Goal: Task Accomplishment & Management: Manage account settings

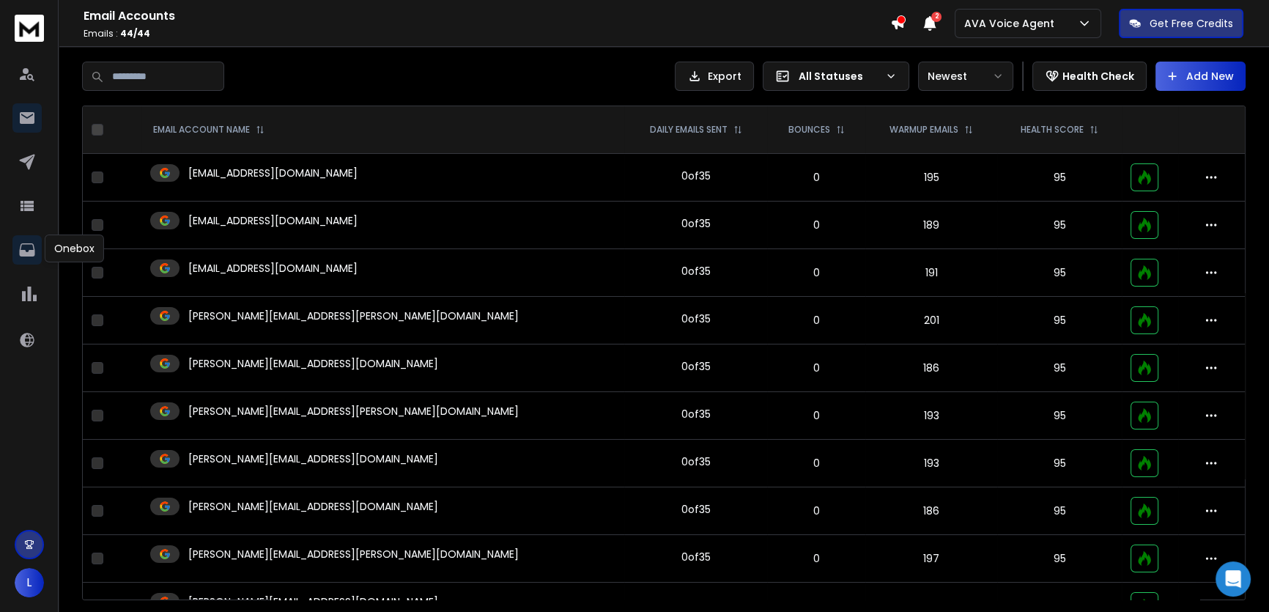
click at [21, 254] on icon at bounding box center [26, 249] width 15 height 13
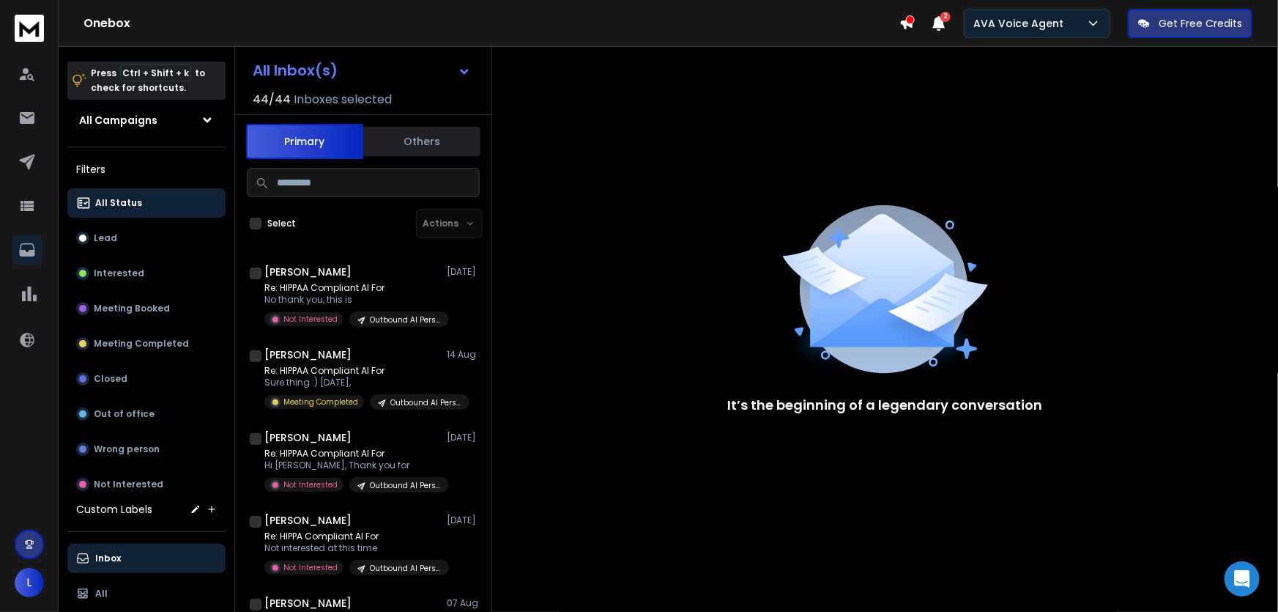
click at [990, 23] on p "AVA Voice Agent" at bounding box center [1022, 23] width 96 height 15
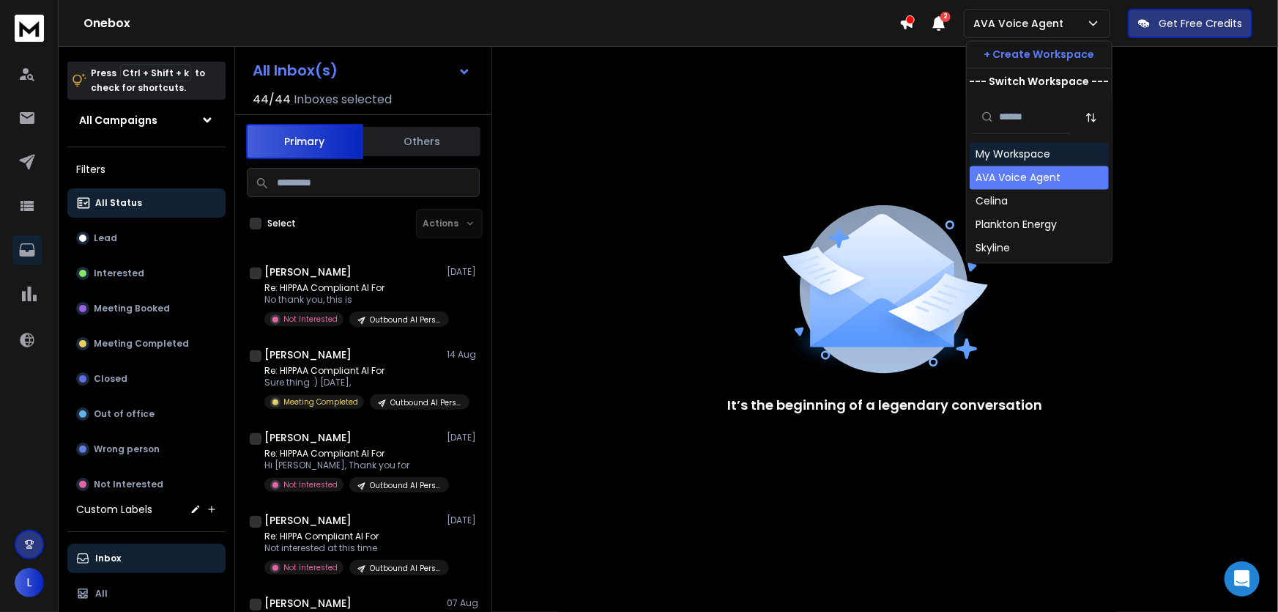
click at [1000, 147] on div "My Workspace" at bounding box center [1013, 154] width 75 height 15
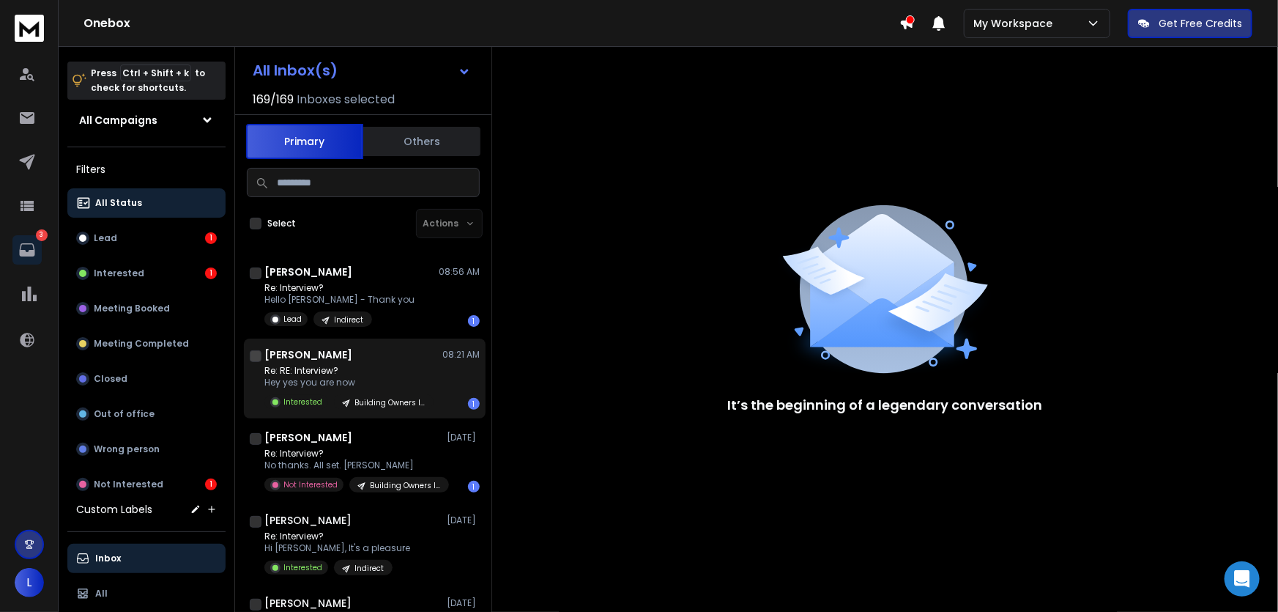
click at [372, 354] on div "kyle james 08:21 AM" at bounding box center [371, 354] width 215 height 15
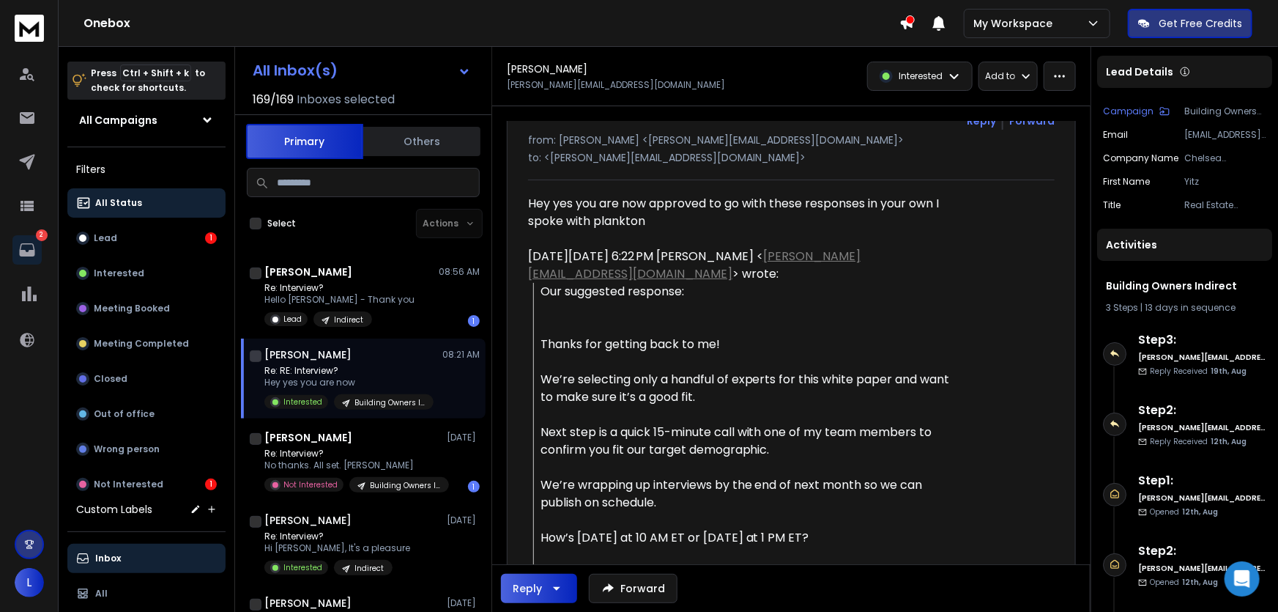
scroll to position [133, 0]
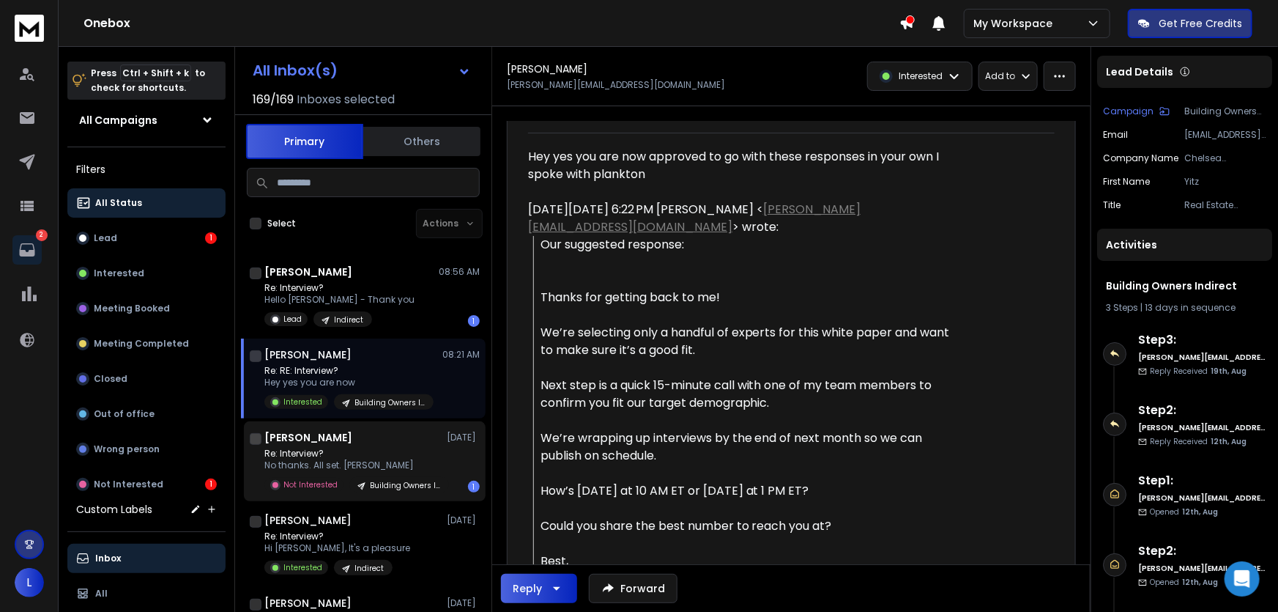
click at [398, 455] on p "Re: Interview?" at bounding box center [352, 454] width 176 height 12
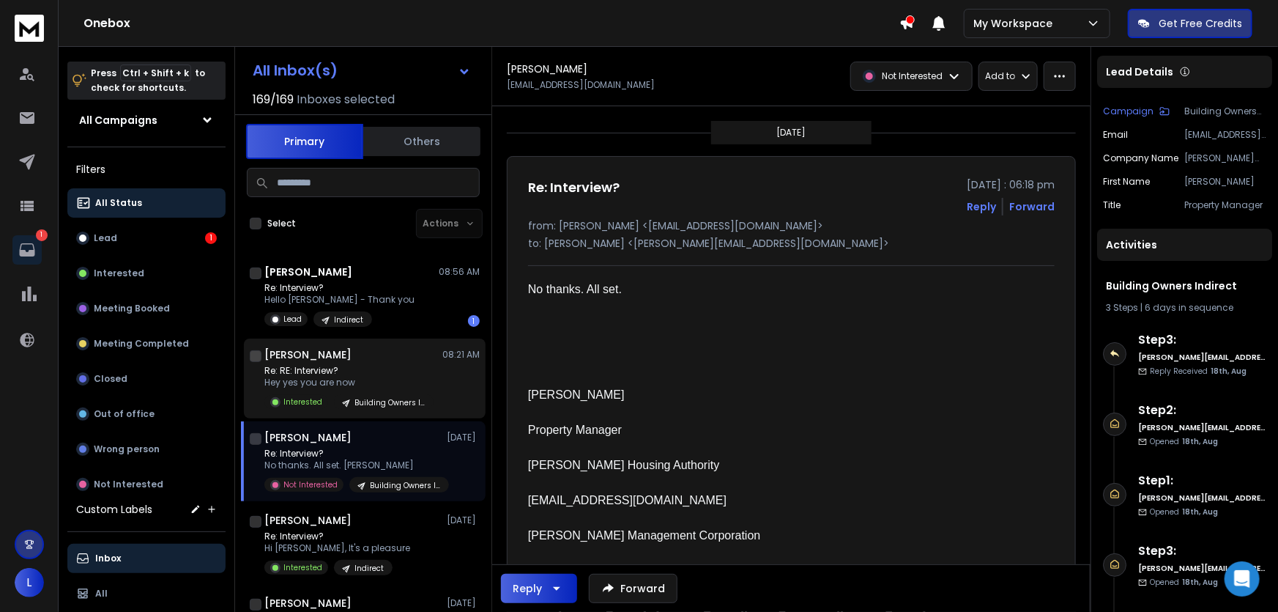
click at [399, 358] on div "kyle james 08:21 AM" at bounding box center [371, 354] width 215 height 15
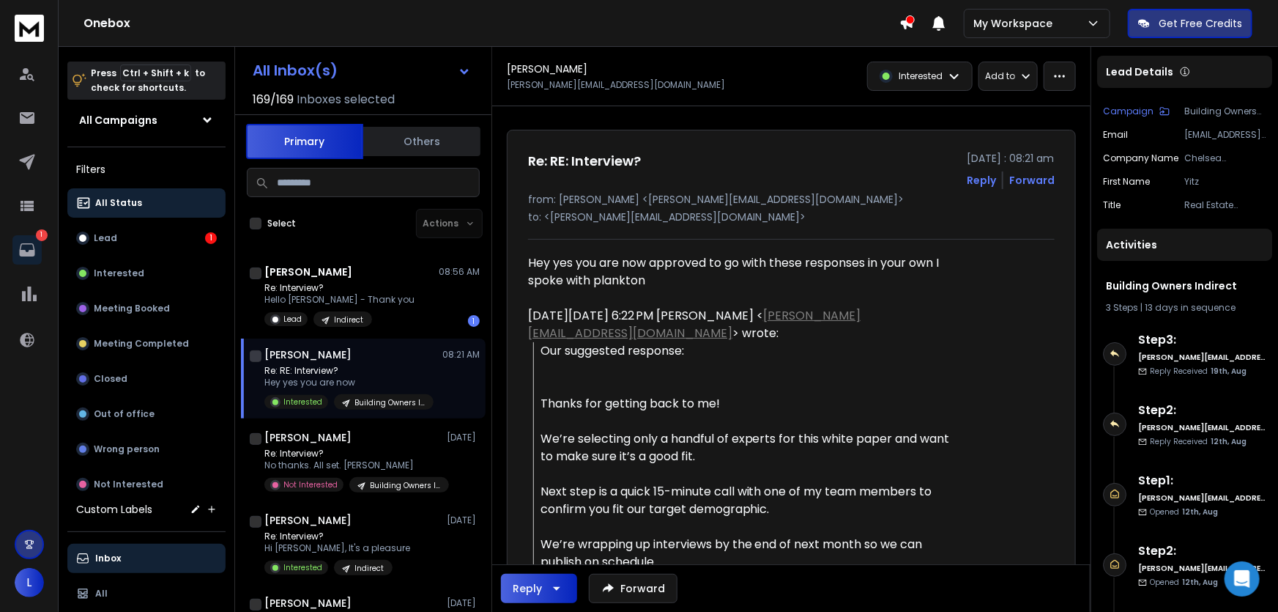
scroll to position [199, 0]
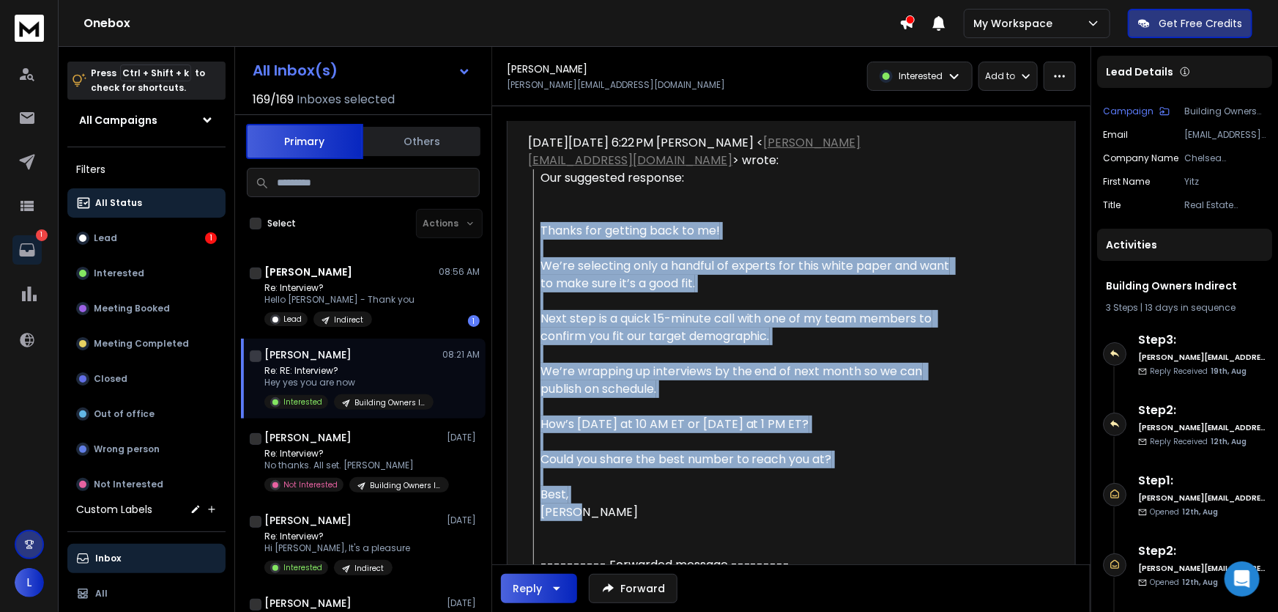
drag, startPoint x: 542, startPoint y: 229, endPoint x: 579, endPoint y: 507, distance: 280.8
copy blockquote "Thanks for getting back to me! We’re selecting only a handful of experts for th…"
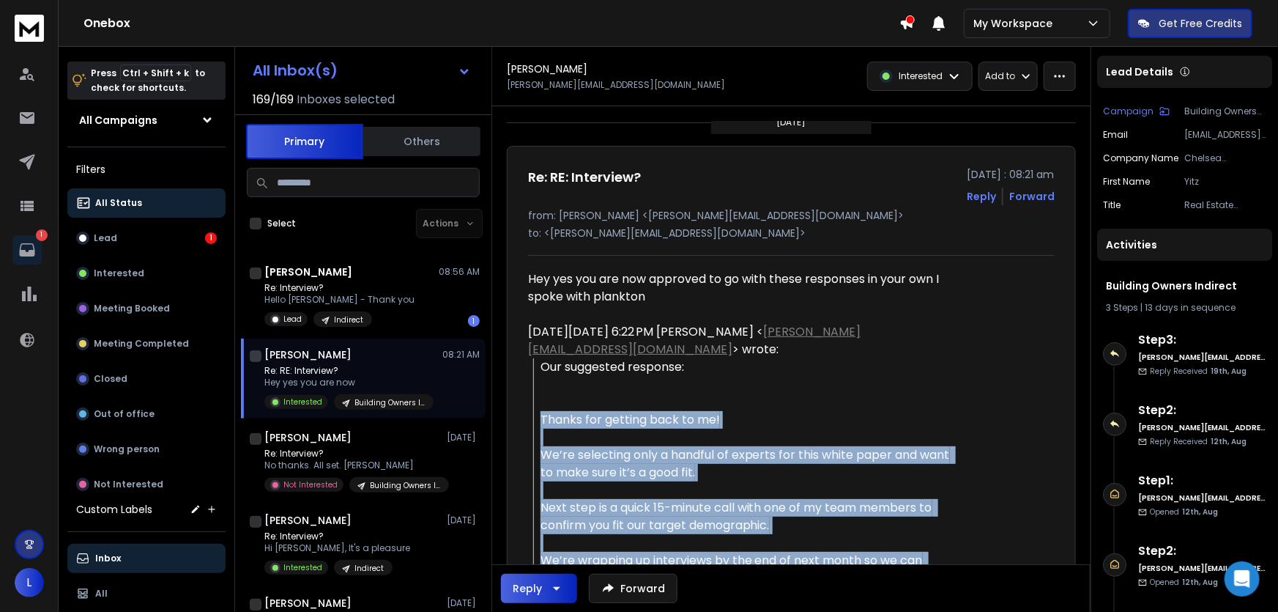
scroll to position [0, 0]
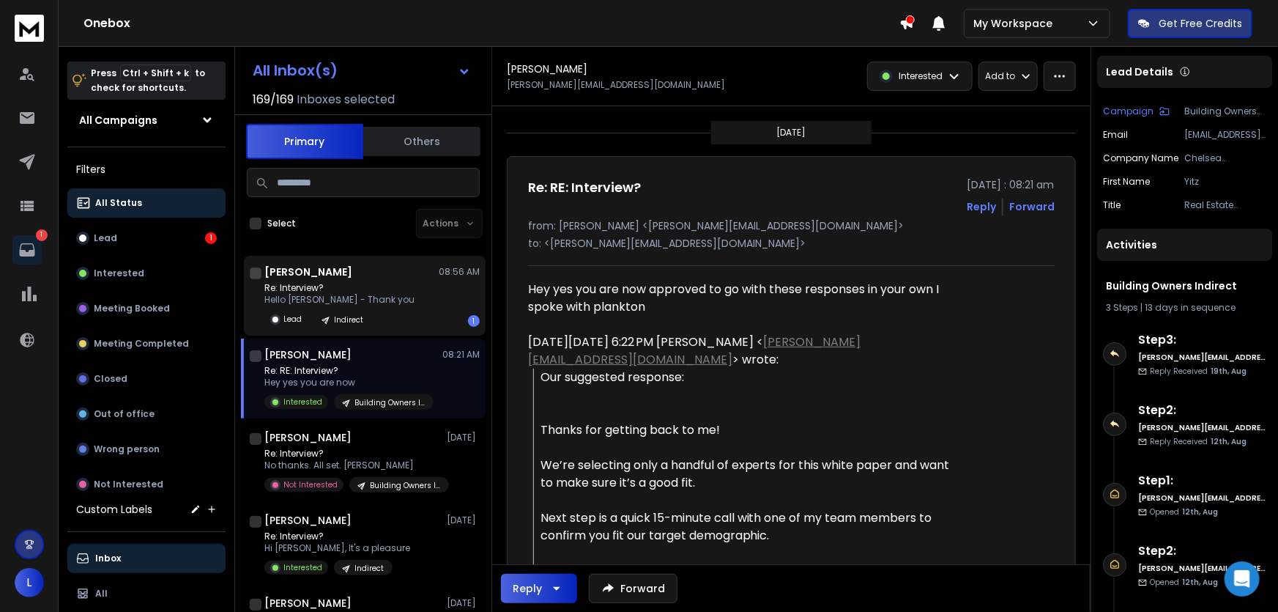
click at [385, 294] on div "Re: Interview? Hello Celina - Thank you Lead Indirect 1" at bounding box center [371, 304] width 215 height 45
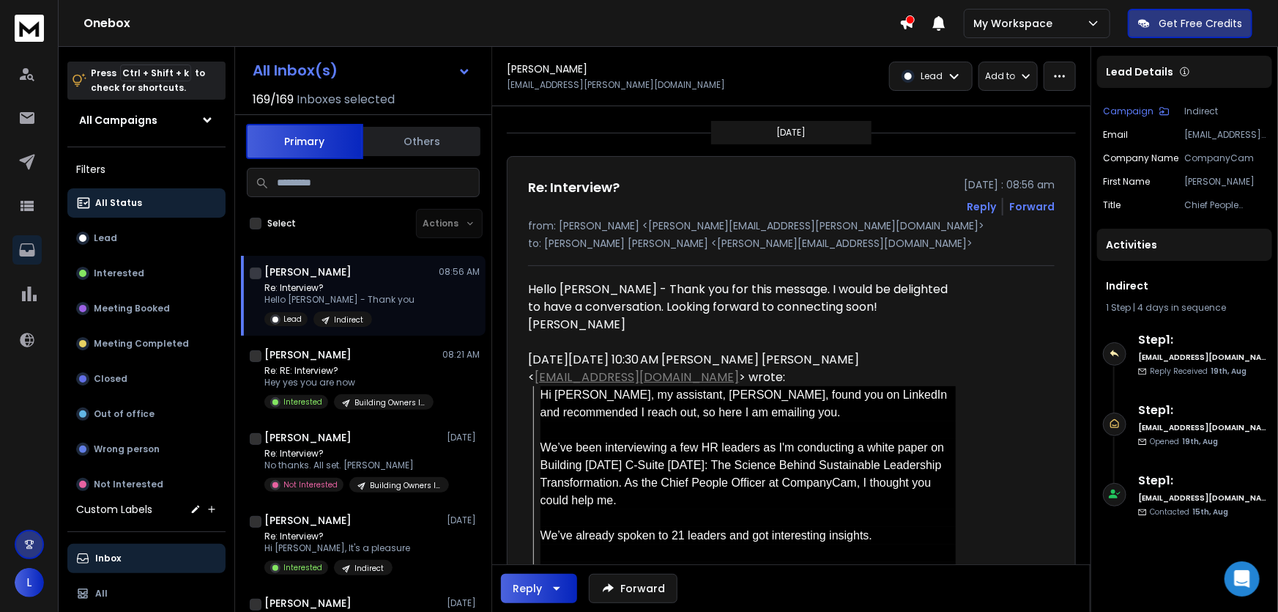
click at [934, 72] on p "Lead" at bounding box center [932, 76] width 22 height 12
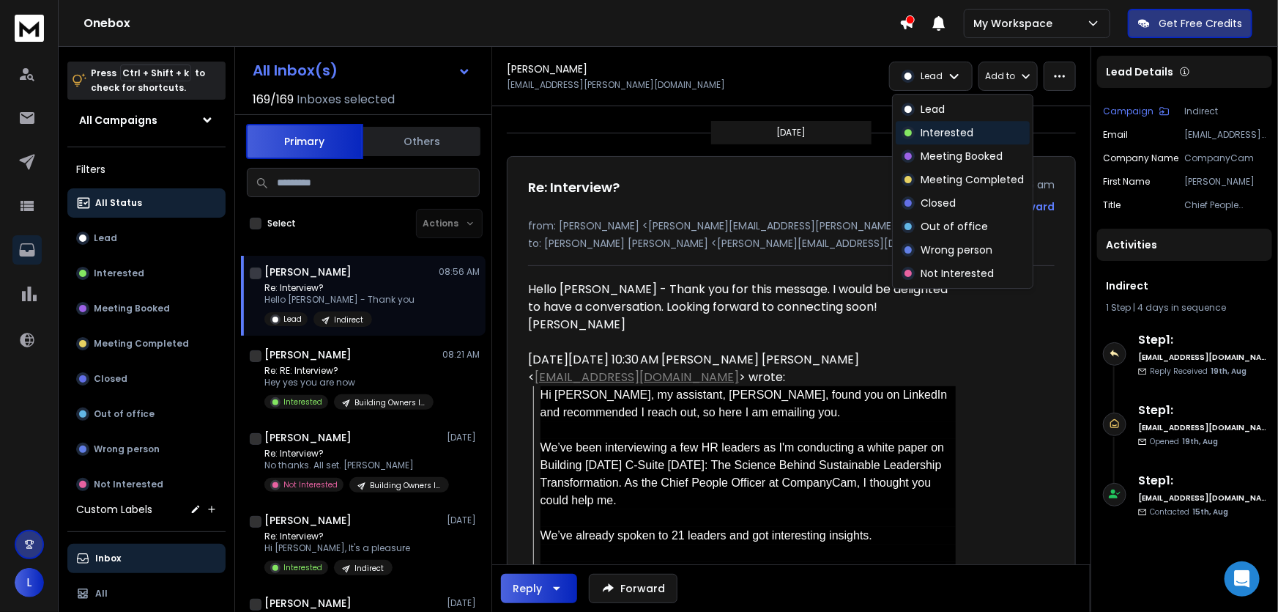
click at [925, 133] on p "Interested" at bounding box center [947, 132] width 53 height 15
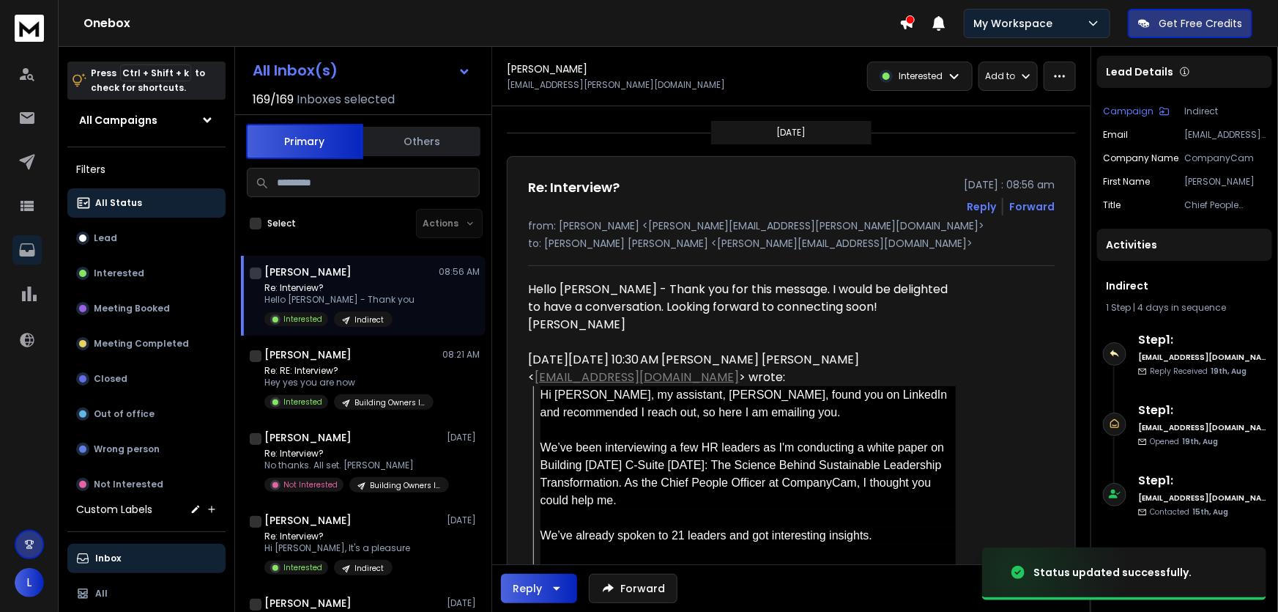
click at [1040, 15] on button "My Workspace" at bounding box center [1037, 23] width 147 height 29
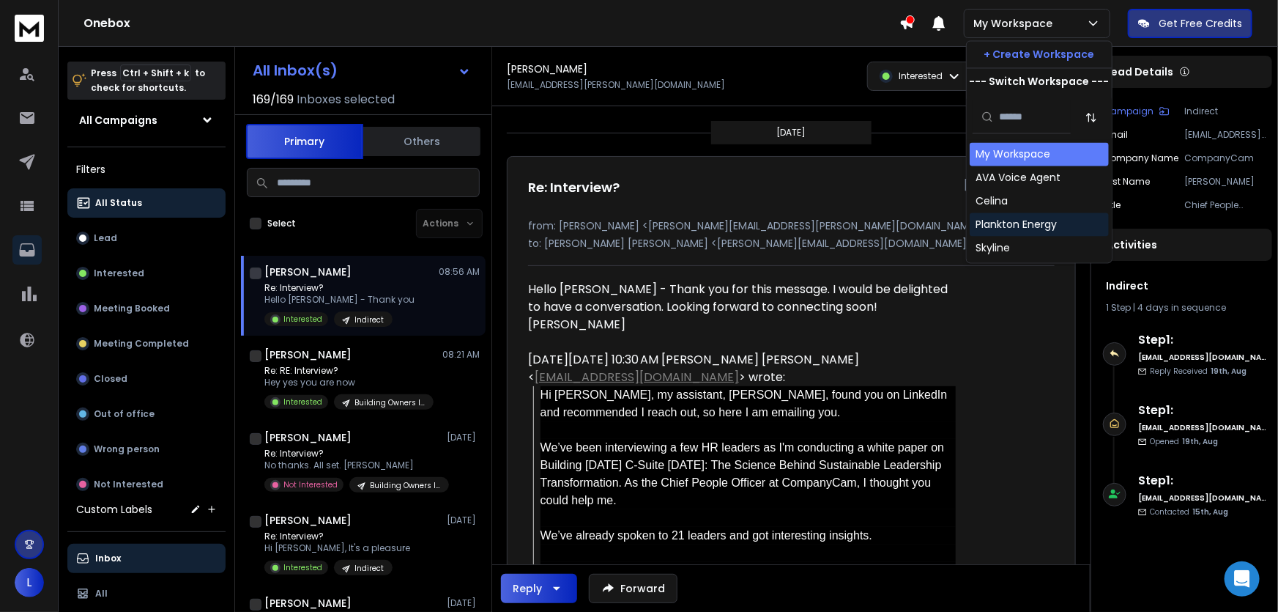
click at [1007, 226] on div "Plankton Energy" at bounding box center [1016, 224] width 81 height 15
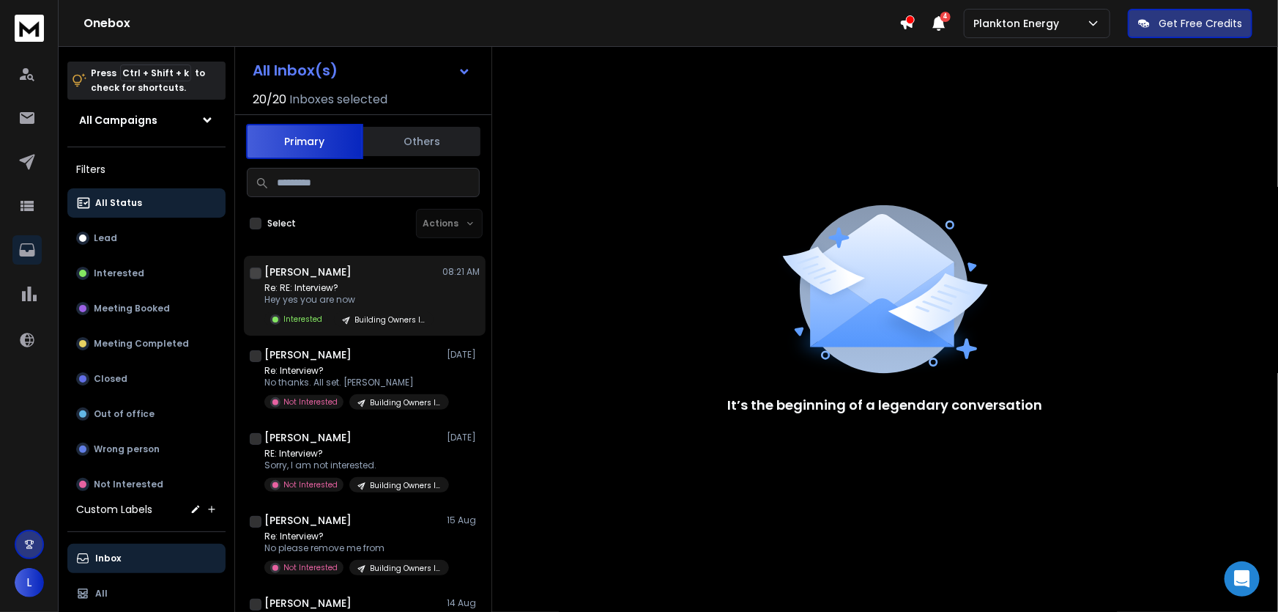
click at [341, 271] on div "kyle james 08:21 AM" at bounding box center [371, 271] width 215 height 15
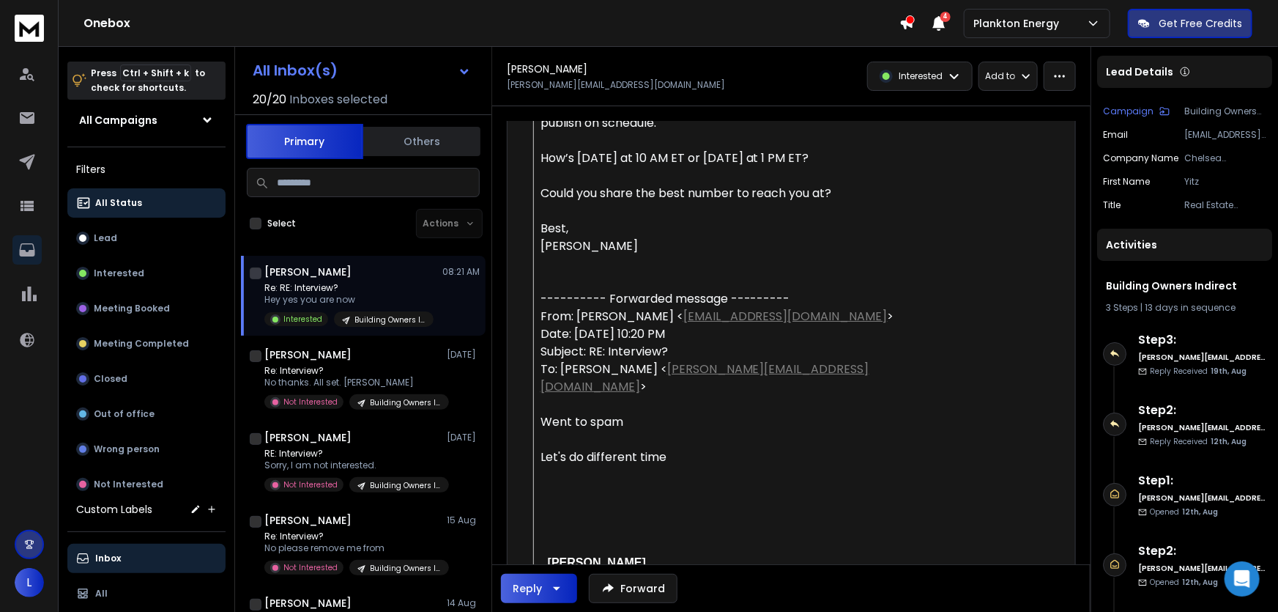
scroll to position [466, 0]
click at [516, 587] on div "Reply" at bounding box center [527, 588] width 29 height 15
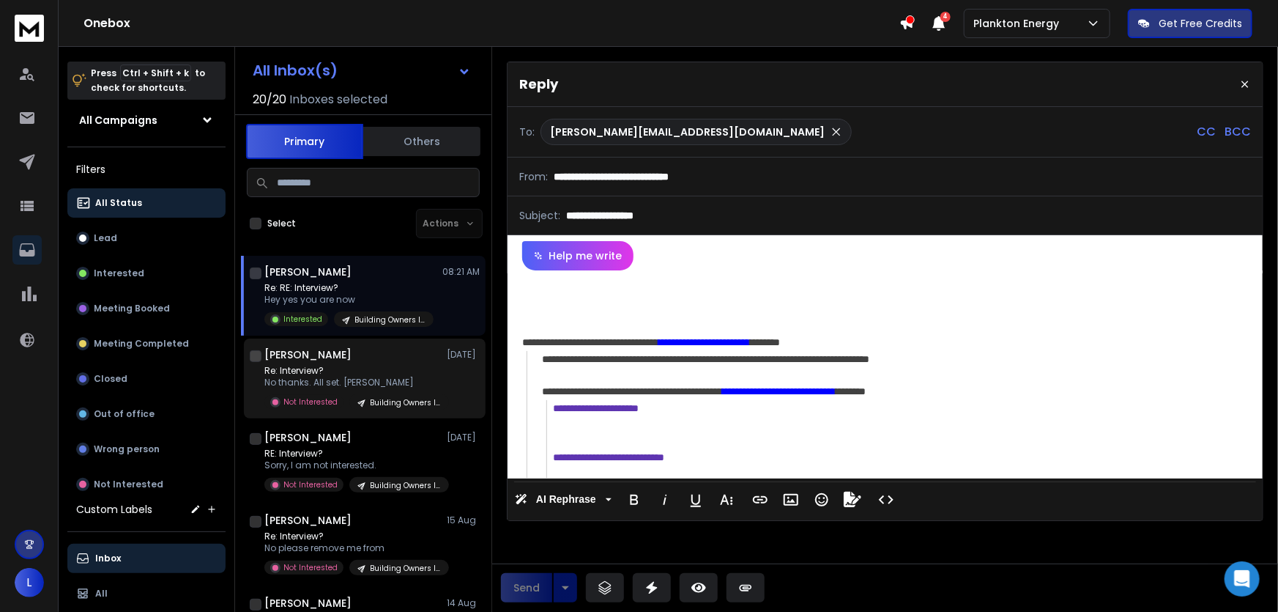
click at [308, 362] on div "Harriet Polansky 18 Aug Re: Interview? No thanks. All set. Harriet Not Interest…" at bounding box center [371, 378] width 215 height 62
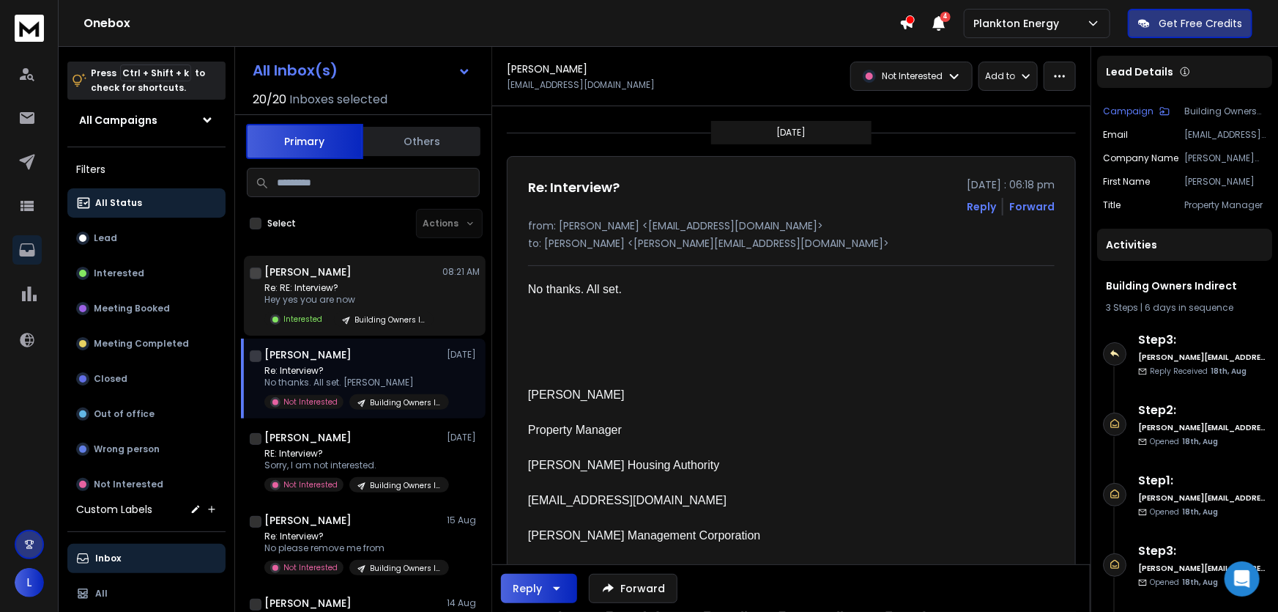
click at [345, 286] on p "Re: RE: Interview?" at bounding box center [348, 288] width 169 height 12
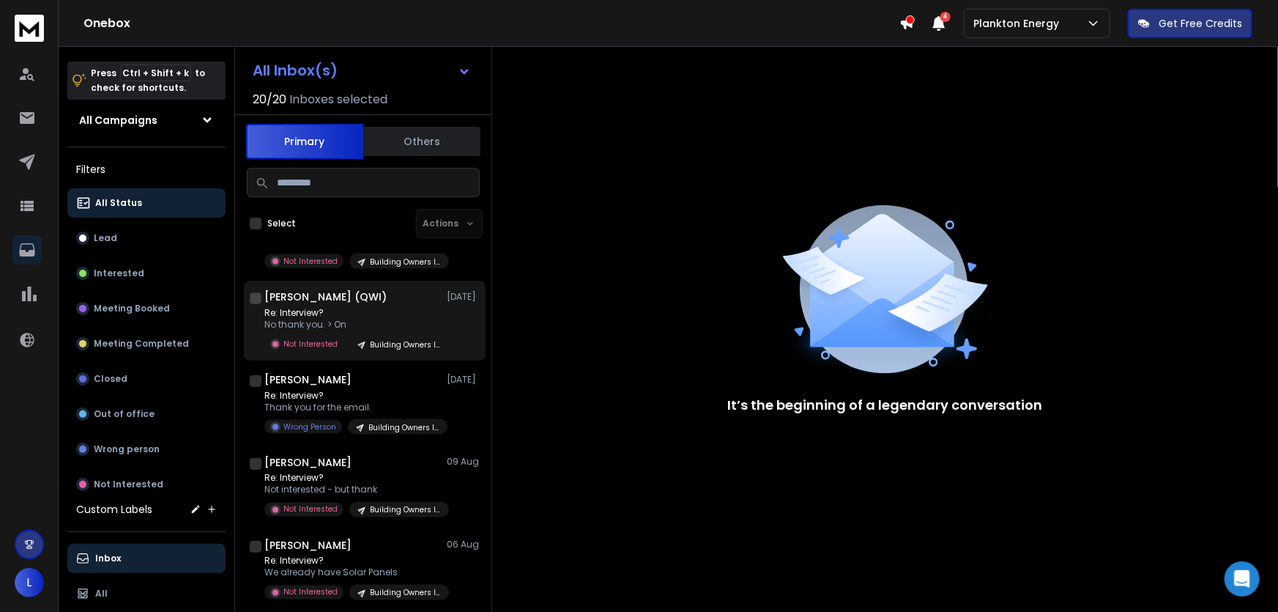
scroll to position [1215, 0]
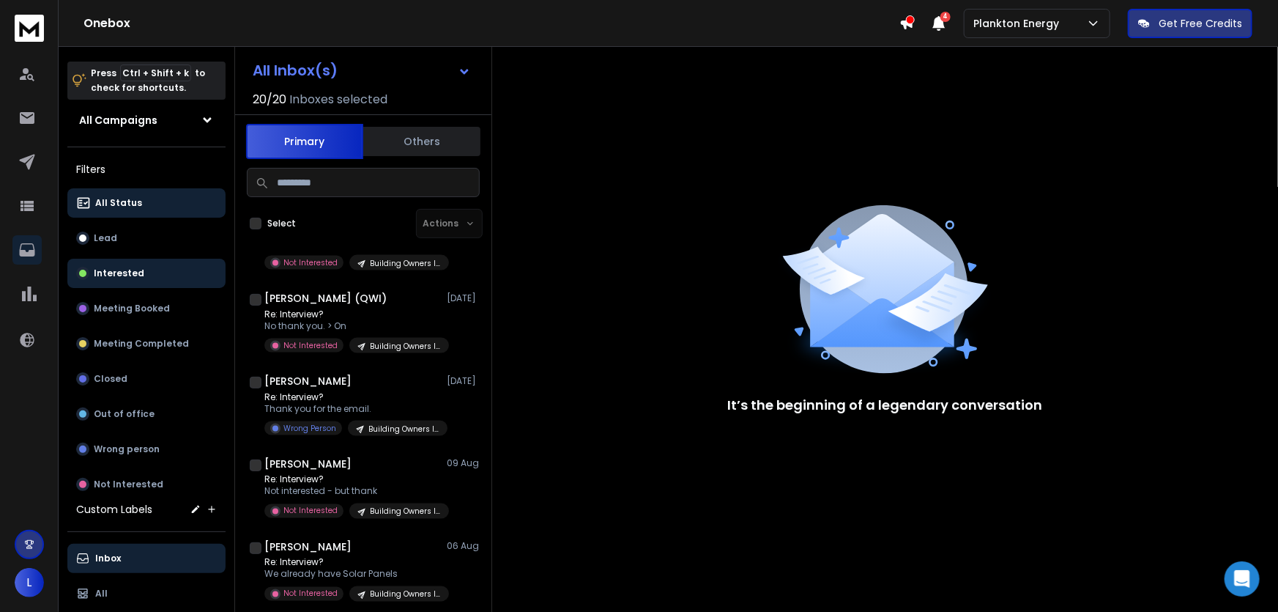
click at [162, 278] on button "Interested" at bounding box center [146, 273] width 158 height 29
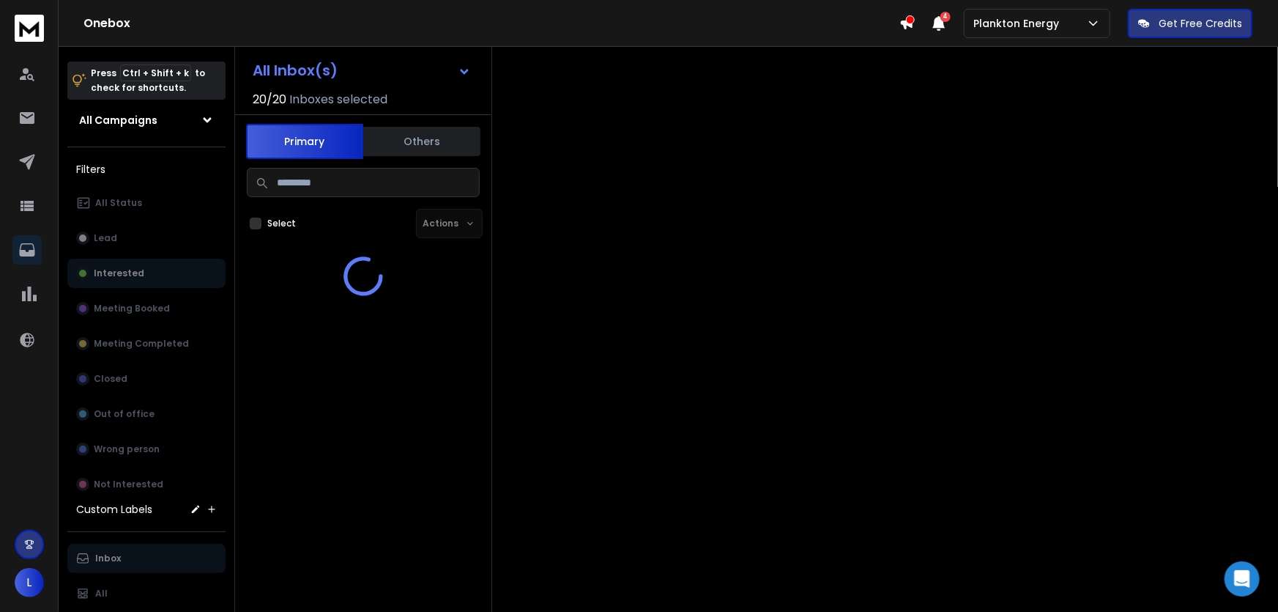
scroll to position [0, 0]
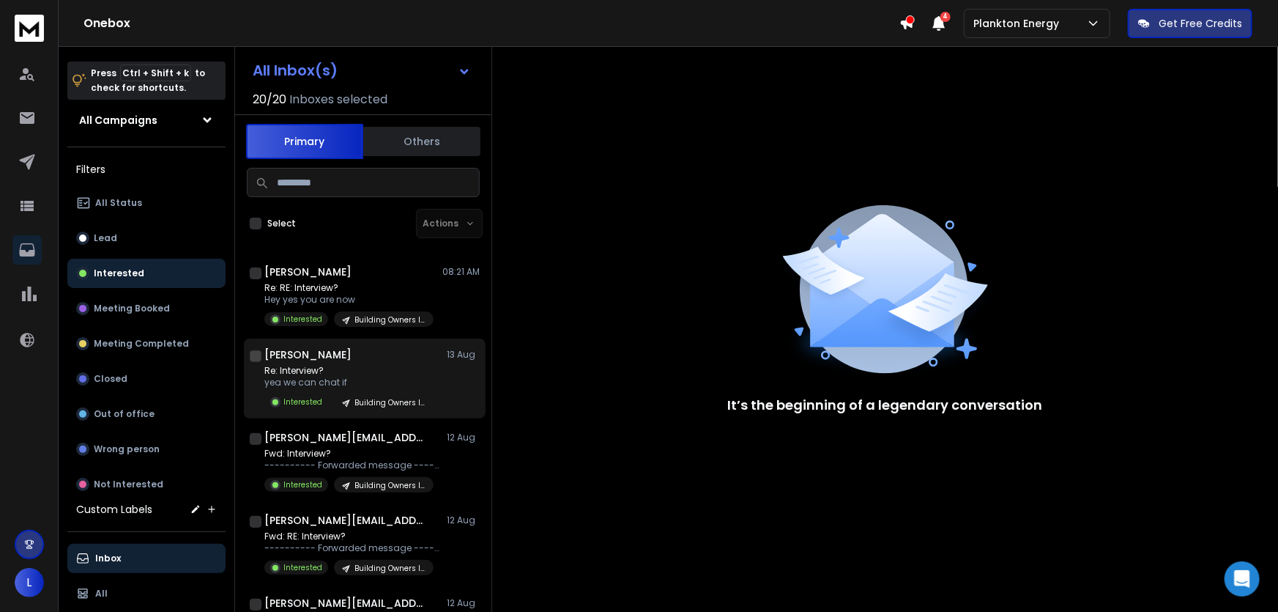
click at [379, 352] on div "Luis G. Vecchio 13 Aug" at bounding box center [371, 354] width 215 height 15
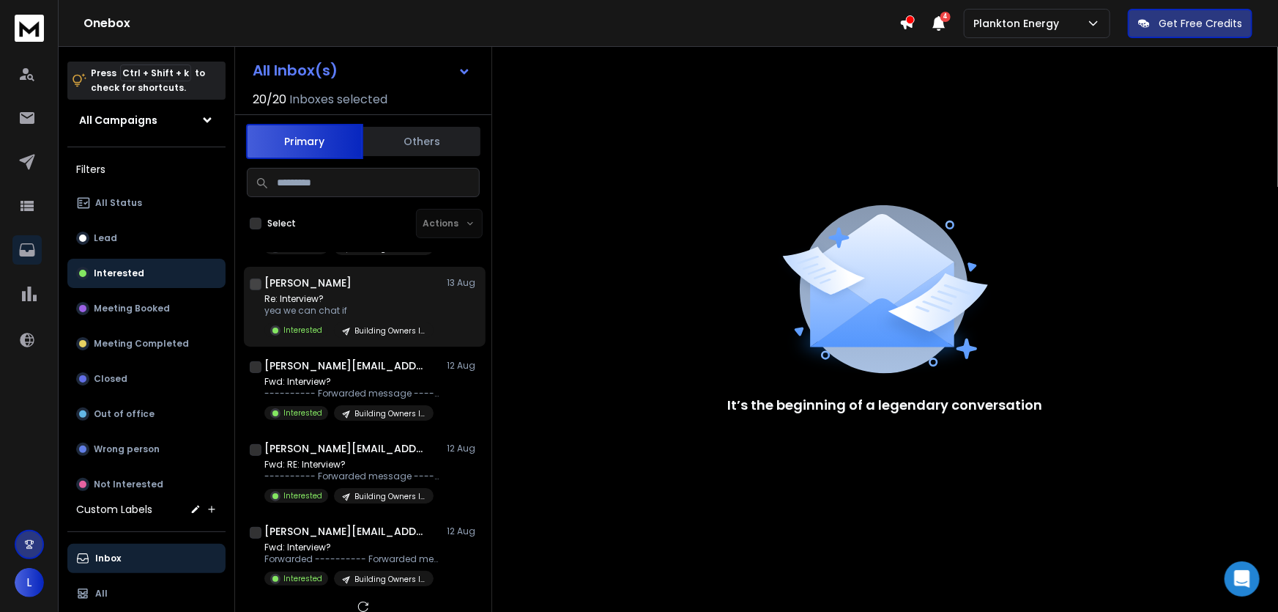
scroll to position [57, 0]
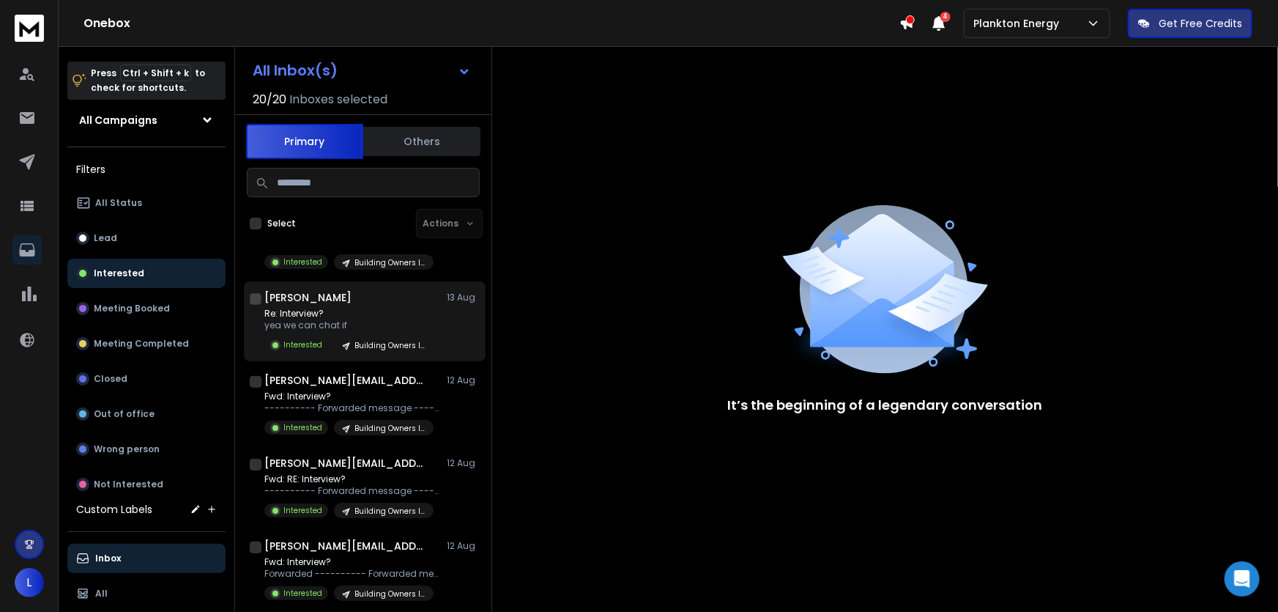
click at [355, 319] on p "yea we can chat if" at bounding box center [348, 325] width 169 height 12
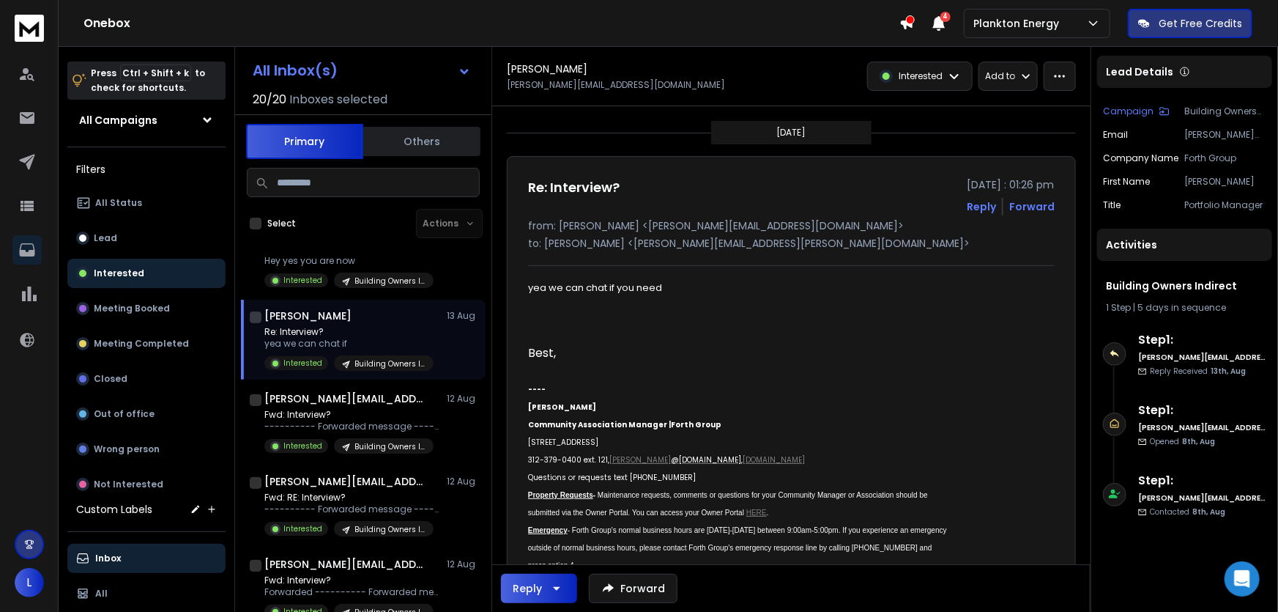
scroll to position [0, 0]
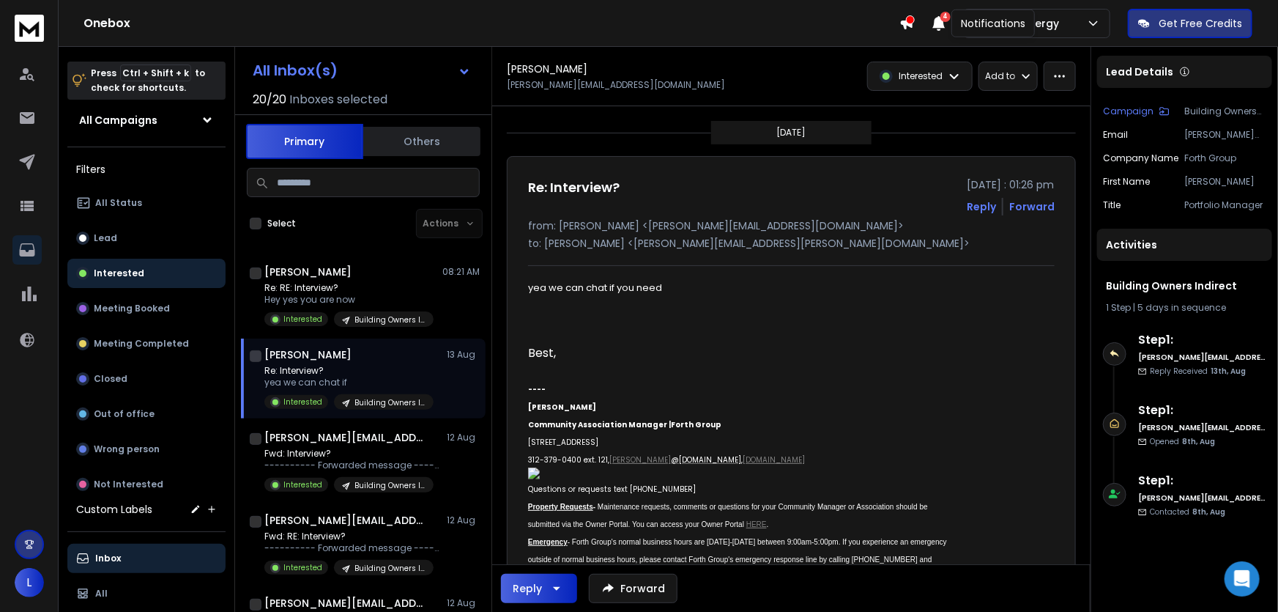
click at [1030, 21] on div "Notifications" at bounding box center [994, 24] width 84 height 28
click at [1083, 26] on div "Plankton Energy" at bounding box center [1037, 23] width 127 height 15
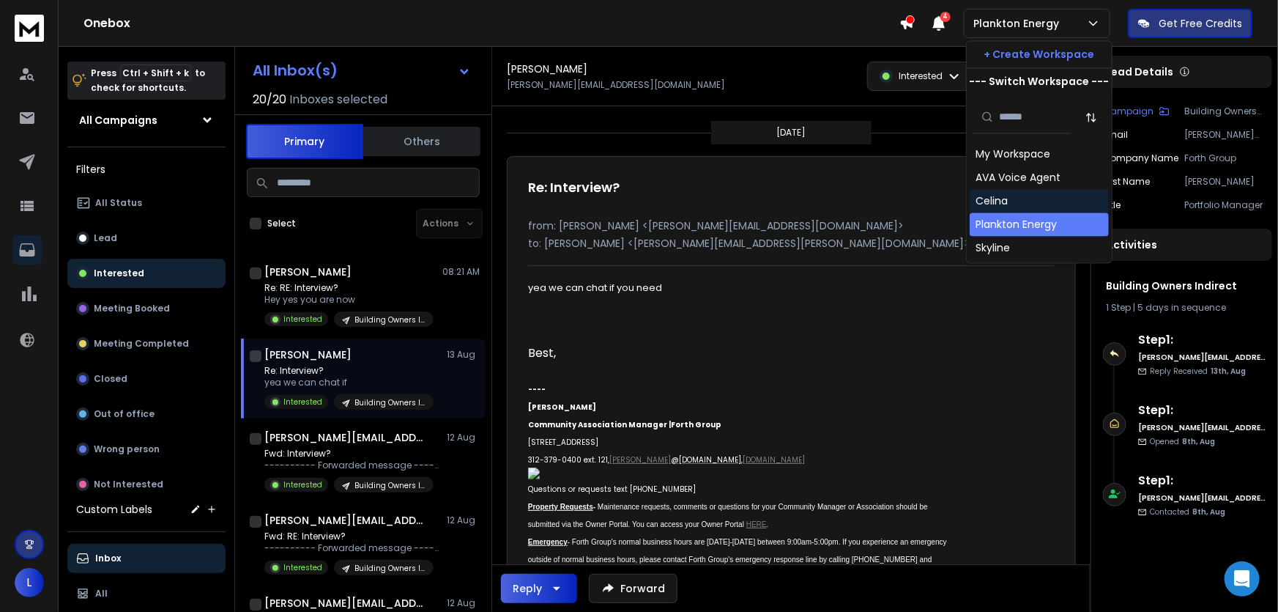
click at [1026, 202] on div "Celina" at bounding box center [1039, 200] width 139 height 23
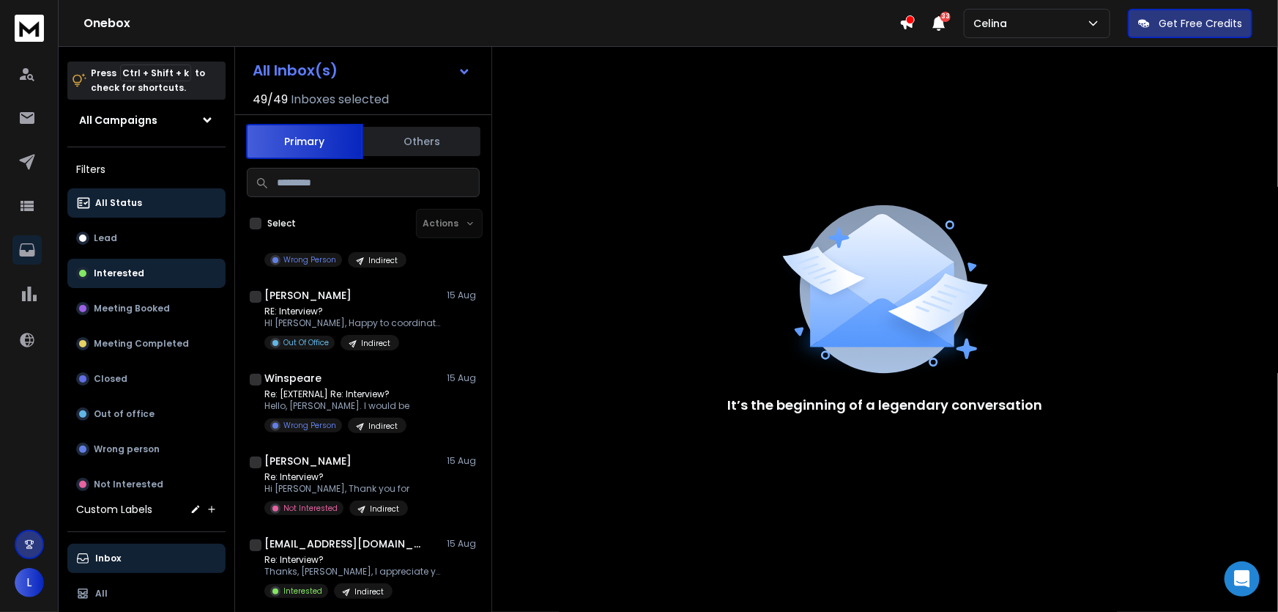
scroll to position [199, 0]
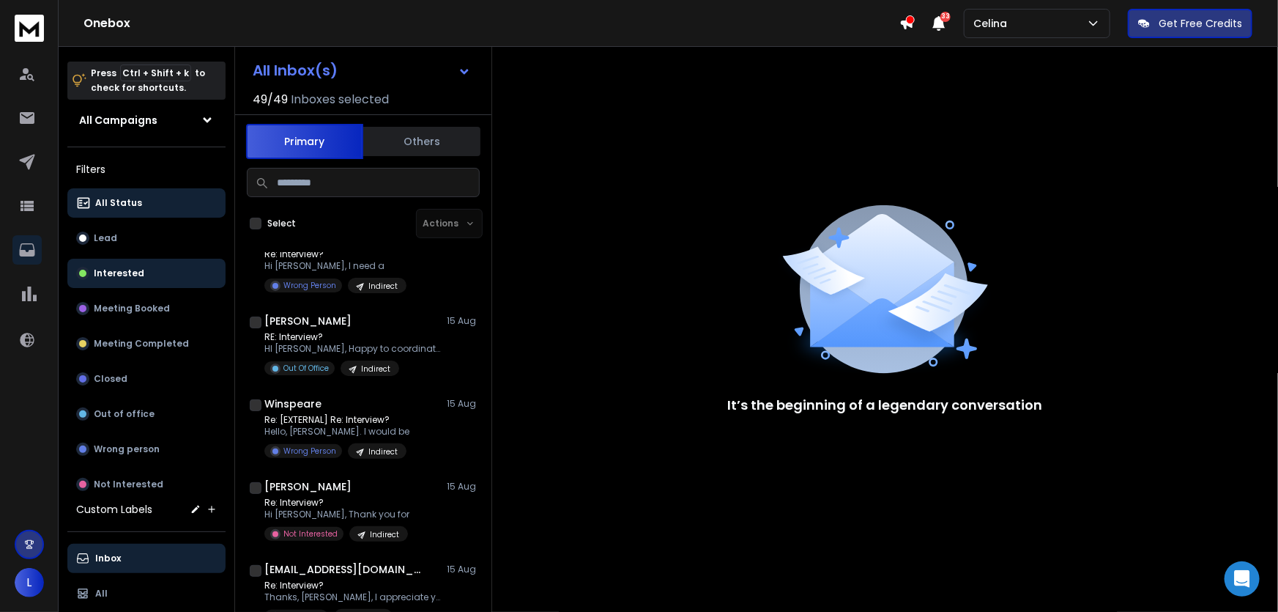
click at [141, 274] on button "Interested" at bounding box center [146, 273] width 158 height 29
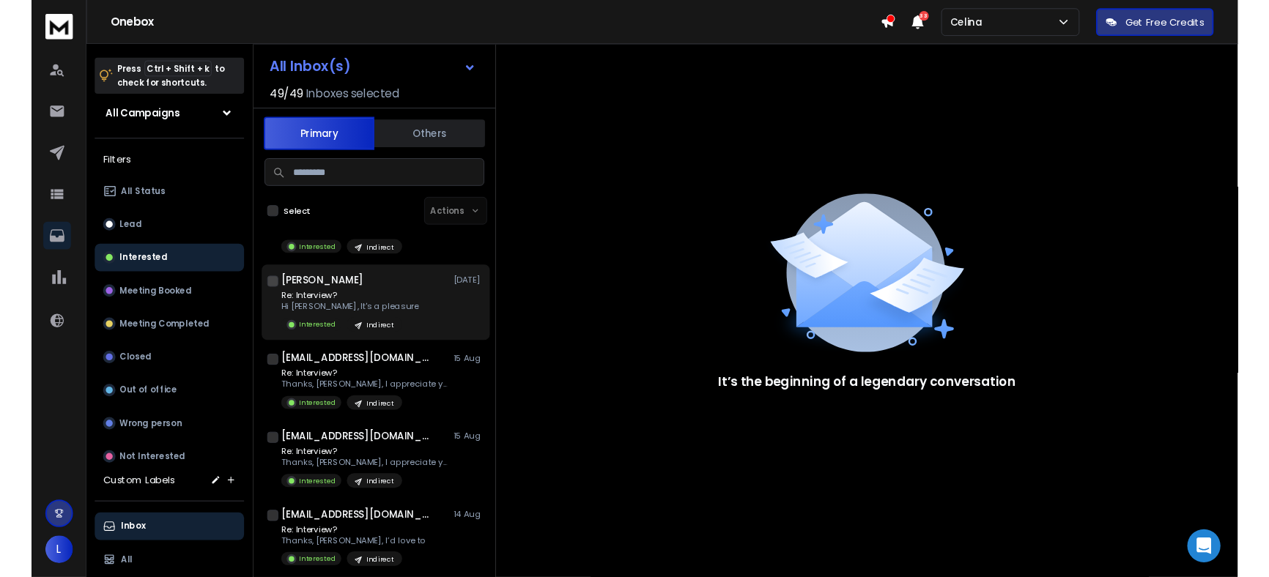
scroll to position [0, 0]
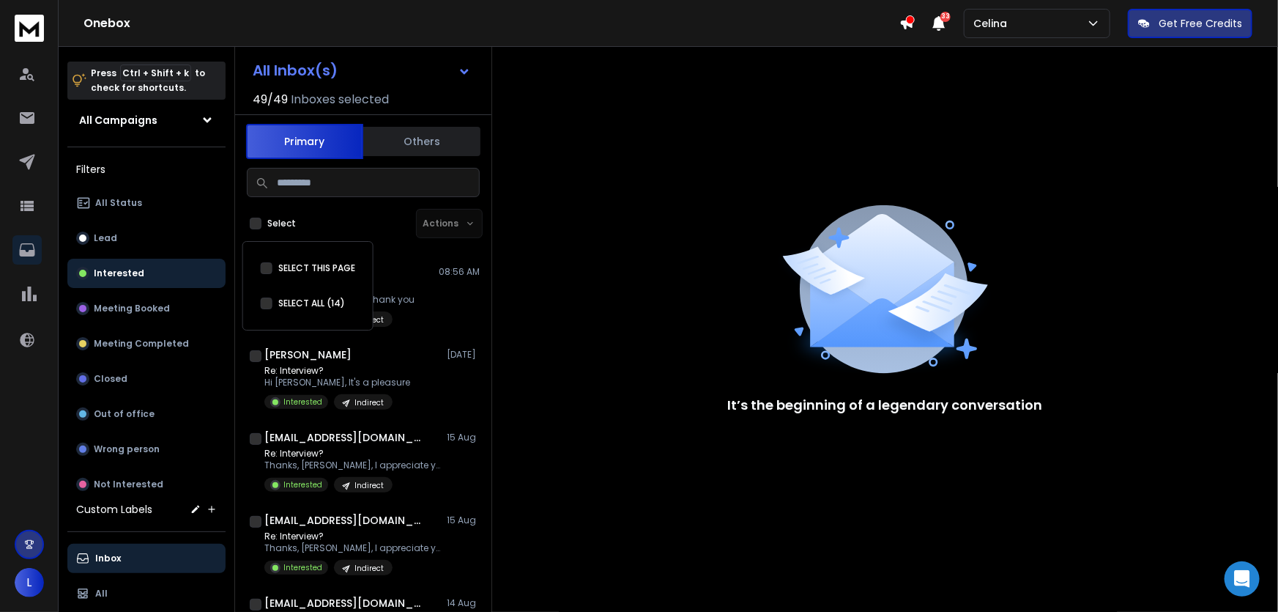
click at [311, 190] on input at bounding box center [363, 182] width 233 height 29
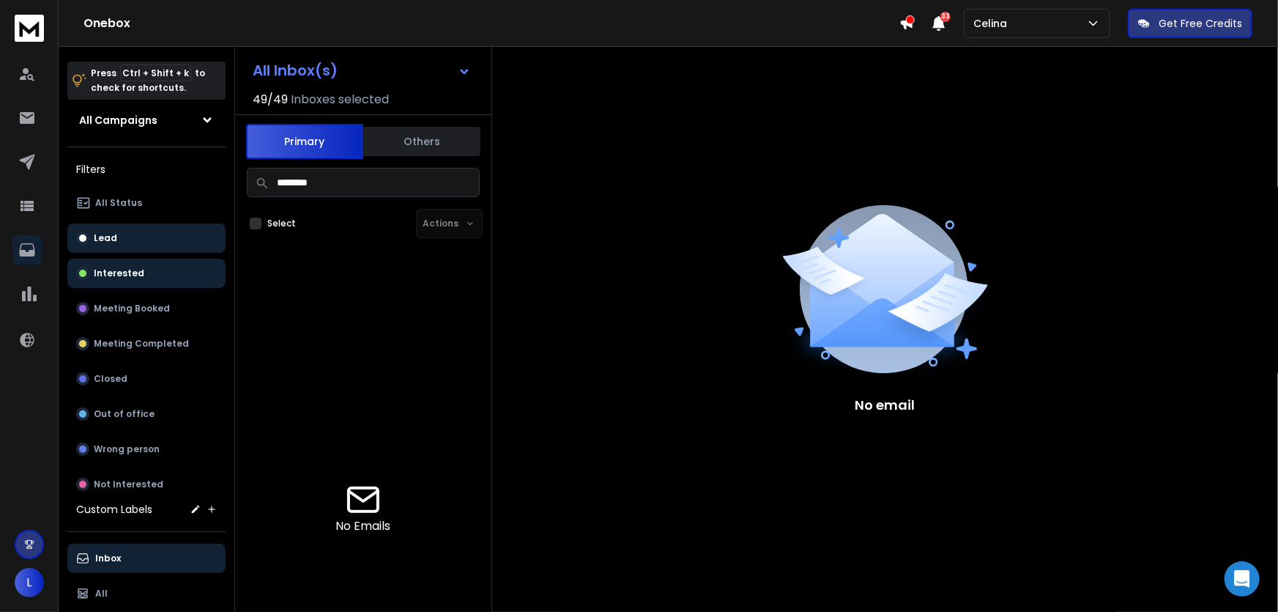
type input "********"
click at [107, 223] on button "Lead" at bounding box center [146, 237] width 158 height 29
click at [126, 269] on p "Interested" at bounding box center [119, 273] width 51 height 12
drag, startPoint x: 344, startPoint y: 181, endPoint x: 242, endPoint y: 192, distance: 102.4
click at [244, 191] on div "********" at bounding box center [363, 179] width 245 height 35
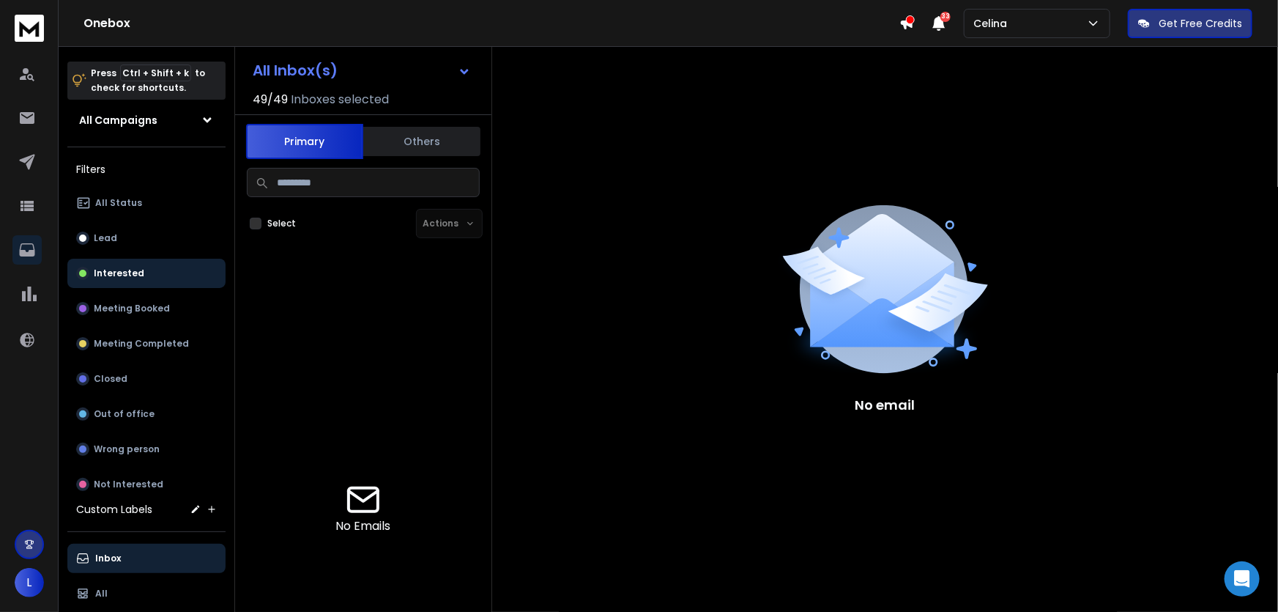
click at [530, 87] on div "No email" at bounding box center [885, 307] width 786 height 520
click at [18, 165] on icon at bounding box center [27, 162] width 18 height 18
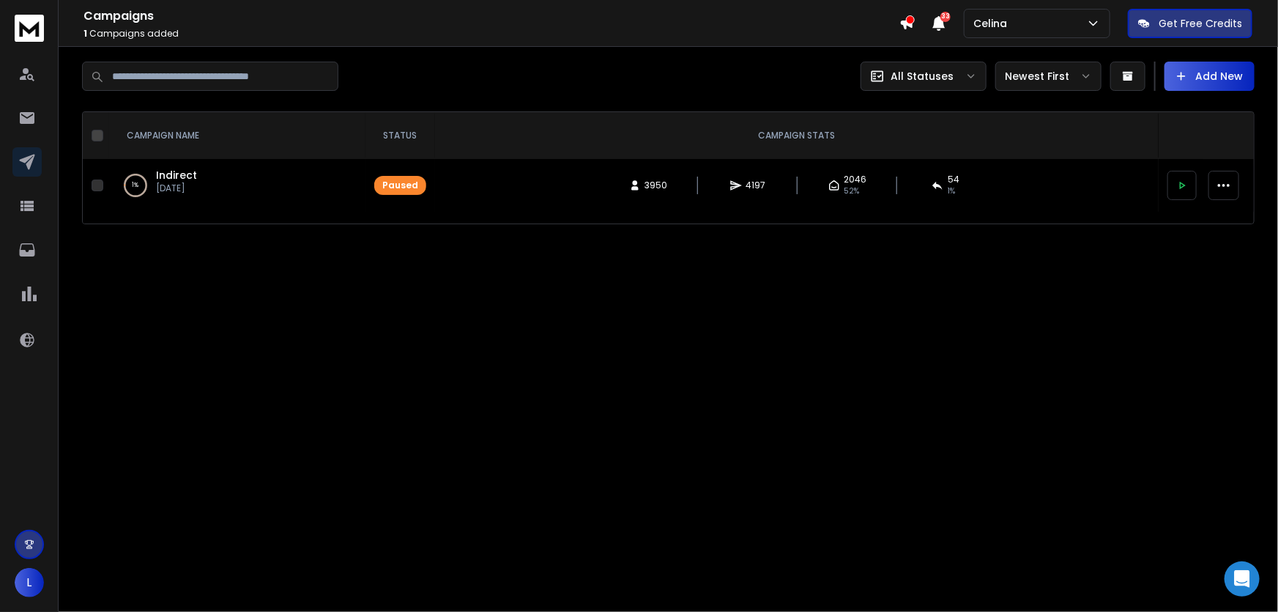
click at [275, 185] on div "1 % Indirect 14 days ago" at bounding box center [237, 185] width 227 height 35
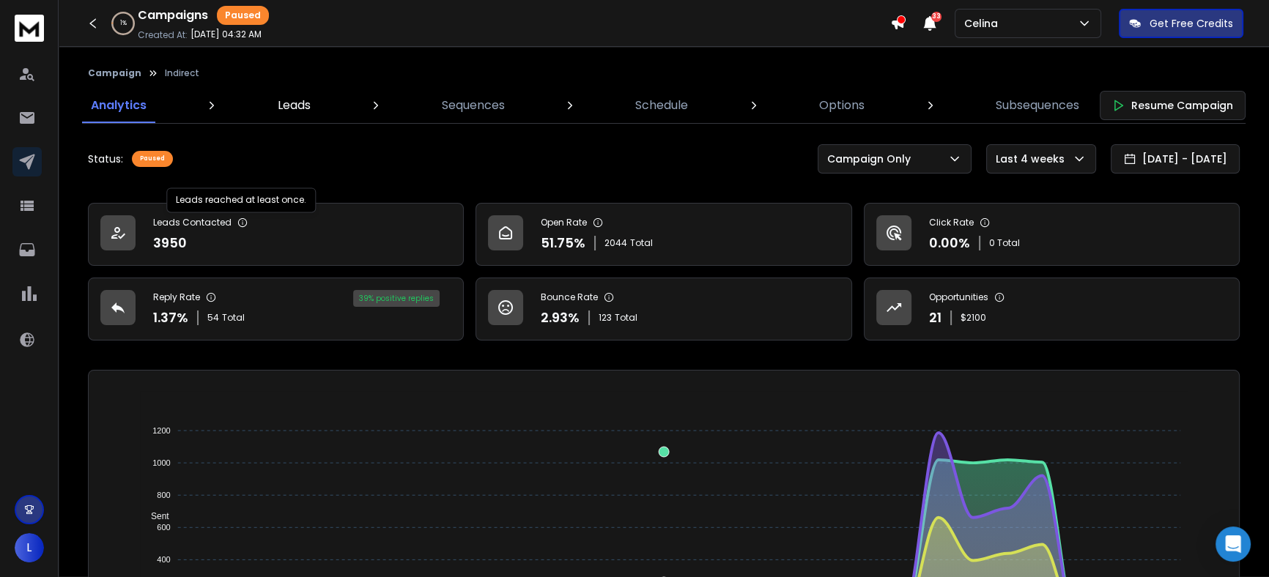
click at [273, 103] on link "Leads" at bounding box center [294, 105] width 51 height 35
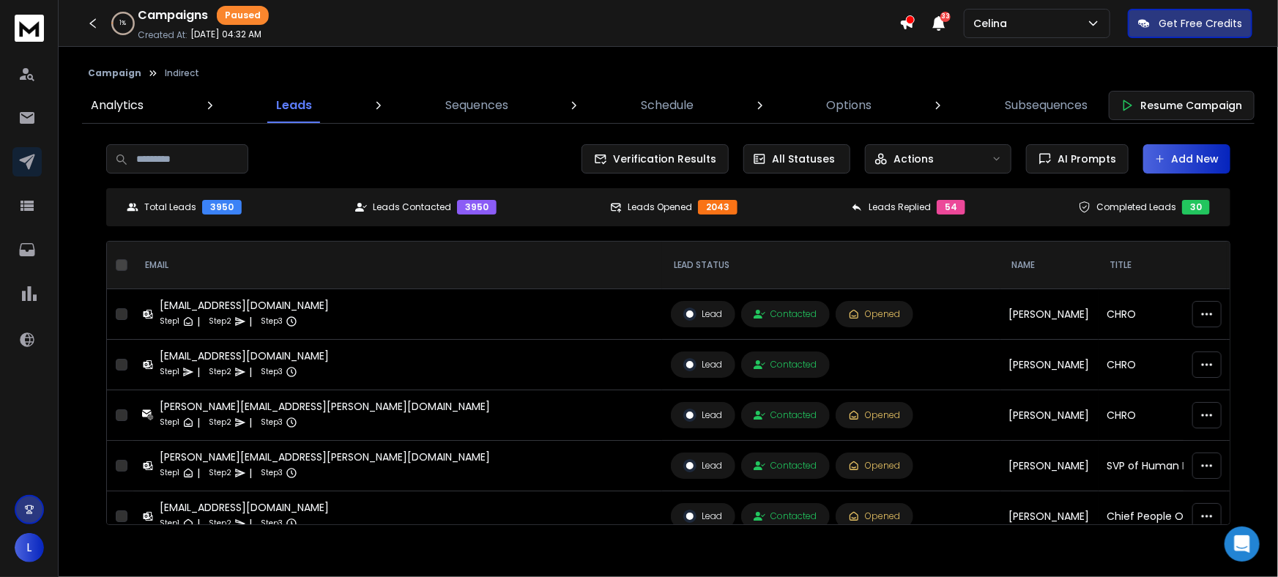
click at [103, 112] on p "Analytics" at bounding box center [117, 106] width 53 height 18
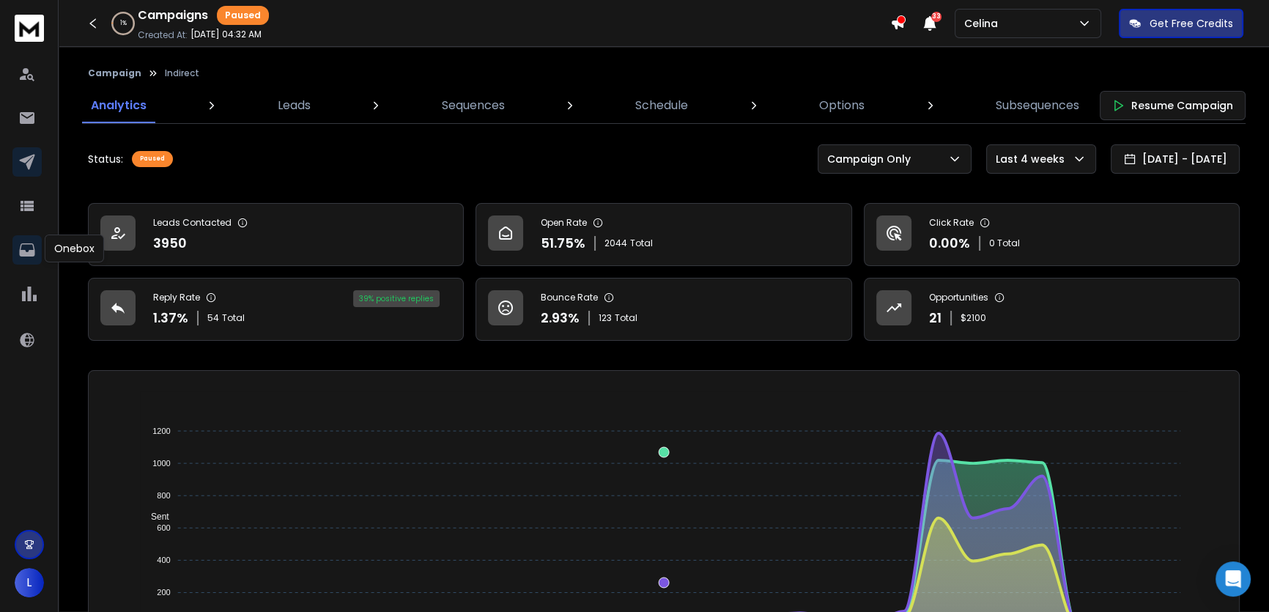
click at [21, 243] on icon at bounding box center [27, 250] width 18 height 18
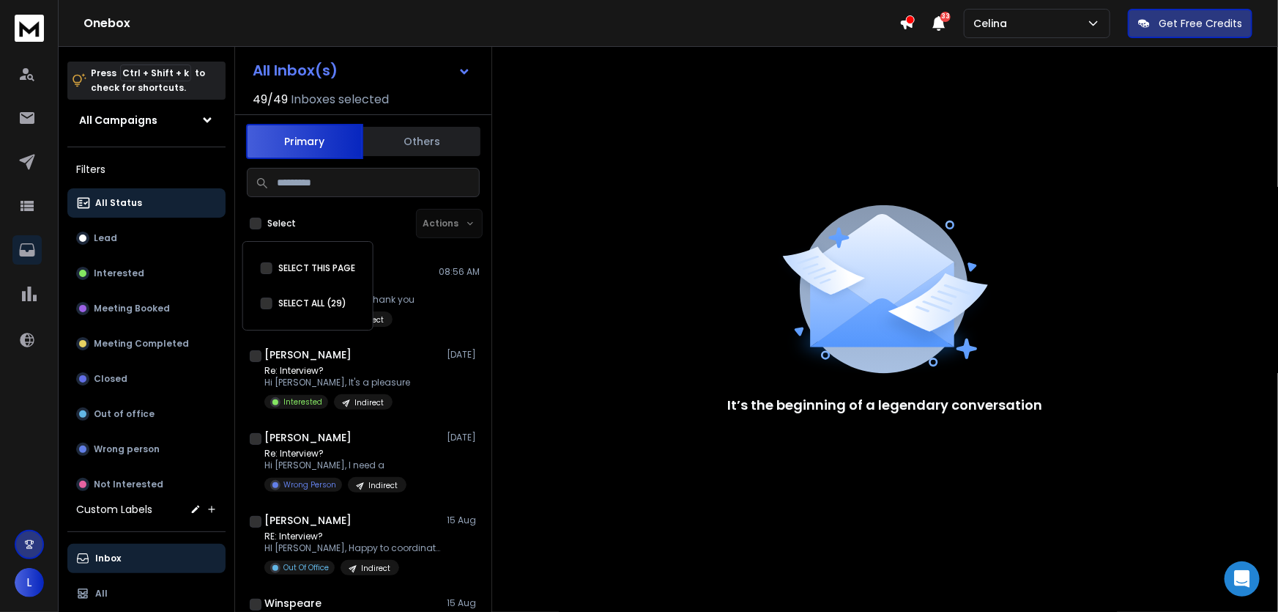
click at [365, 179] on input at bounding box center [363, 182] width 233 height 29
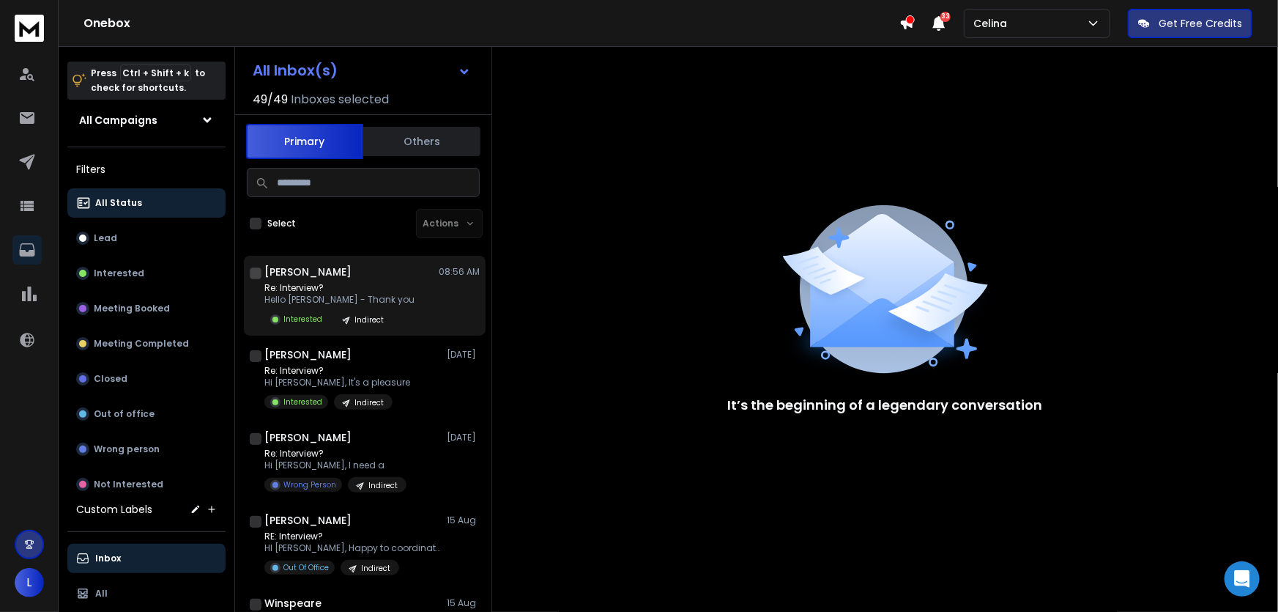
click at [387, 264] on div "Megan Trowbridge 08:56 AM" at bounding box center [371, 271] width 215 height 15
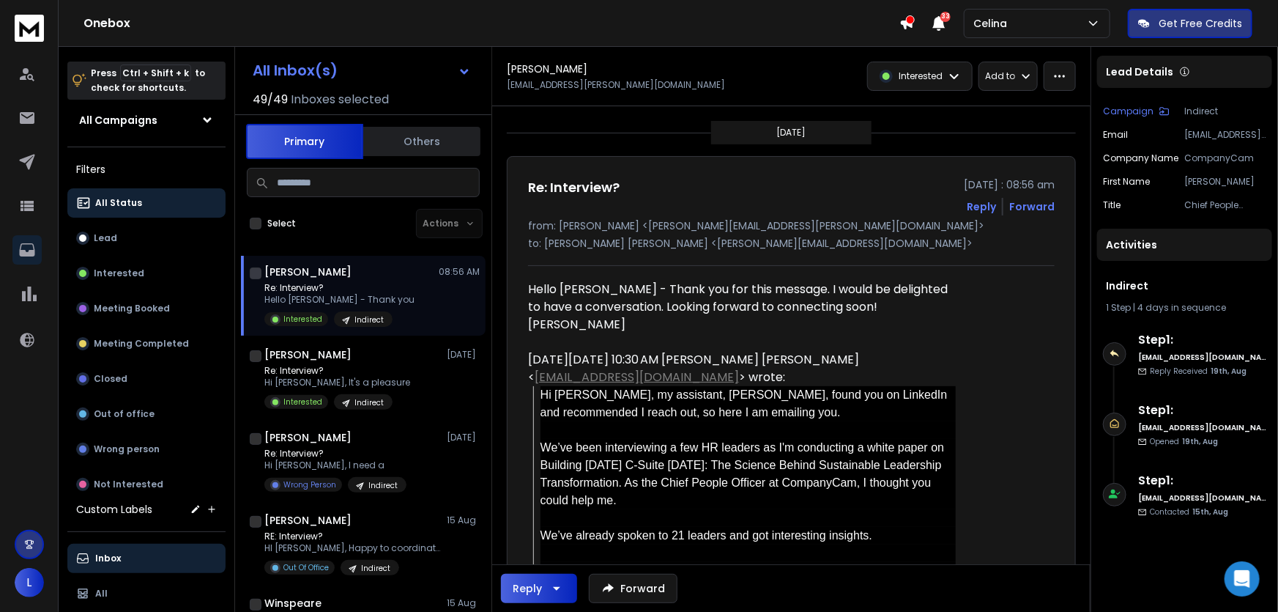
click at [322, 177] on input at bounding box center [363, 182] width 233 height 29
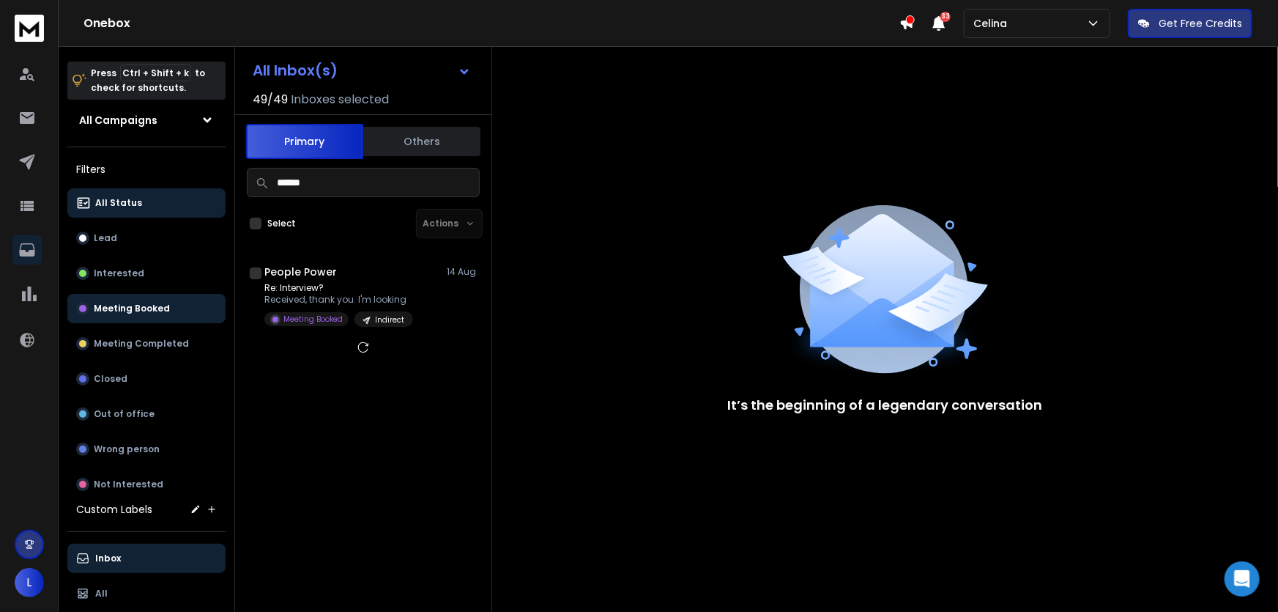
type input "******"
click at [145, 303] on p "Meeting Booked" at bounding box center [132, 309] width 76 height 12
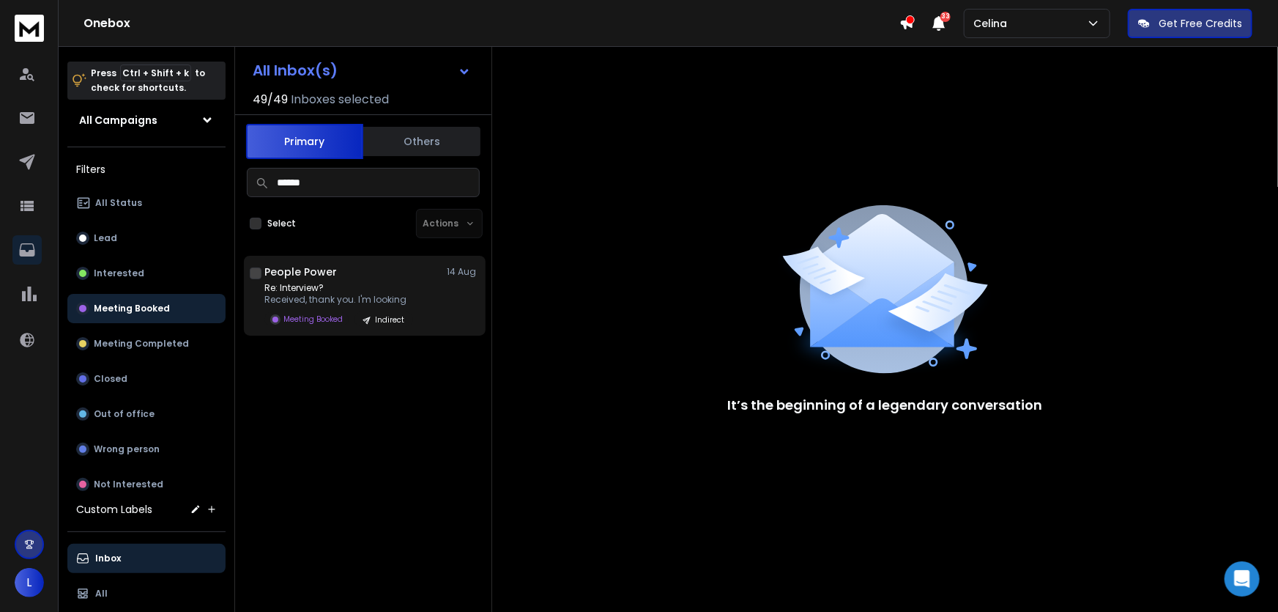
click at [332, 280] on div "People Power 14 Aug Re: Interview? Received, thank you. I'm looking Meeting Boo…" at bounding box center [371, 295] width 215 height 62
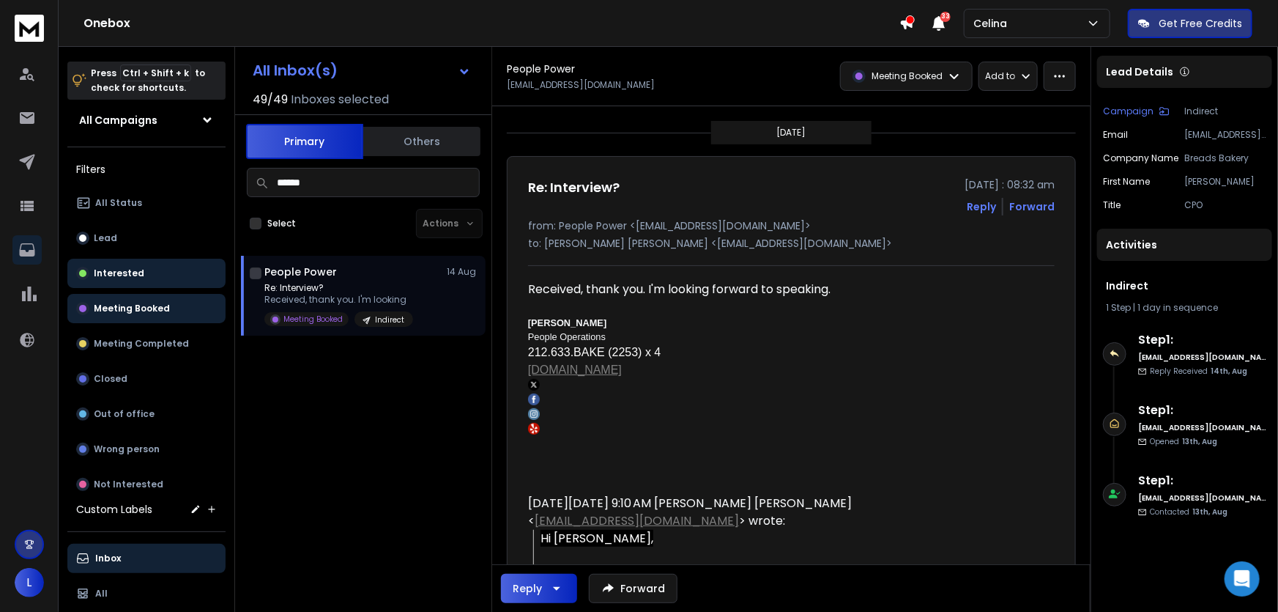
click at [145, 275] on button "Interested" at bounding box center [146, 273] width 158 height 29
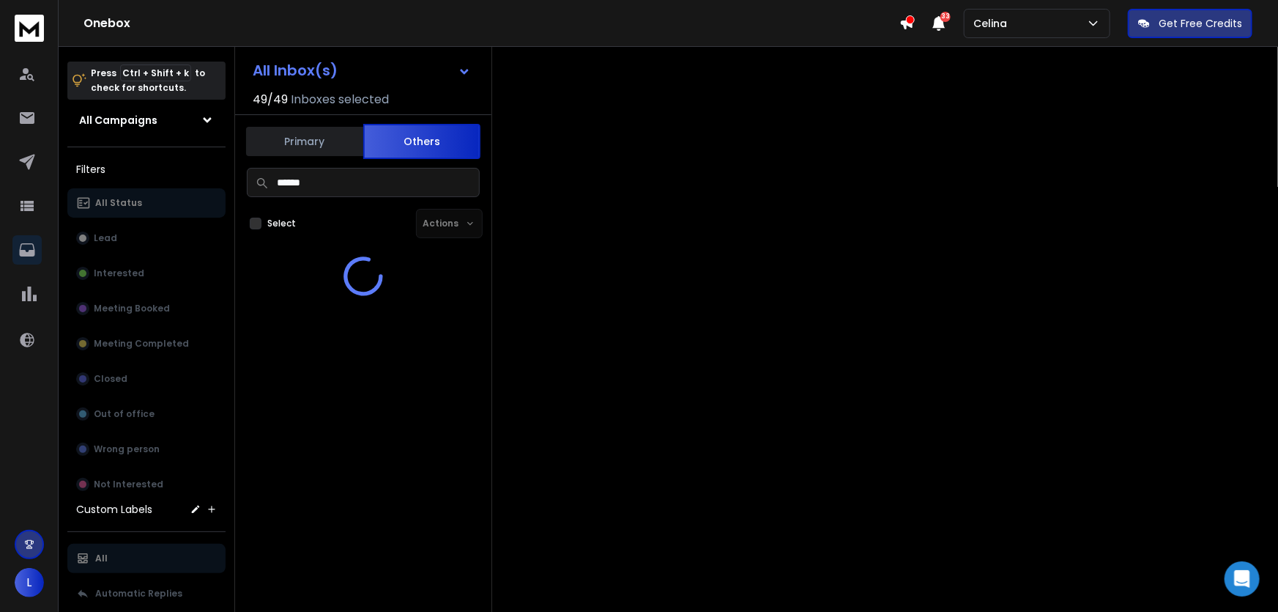
click at [441, 136] on button "Others" at bounding box center [421, 141] width 117 height 35
click at [333, 139] on button "Primary" at bounding box center [304, 141] width 117 height 32
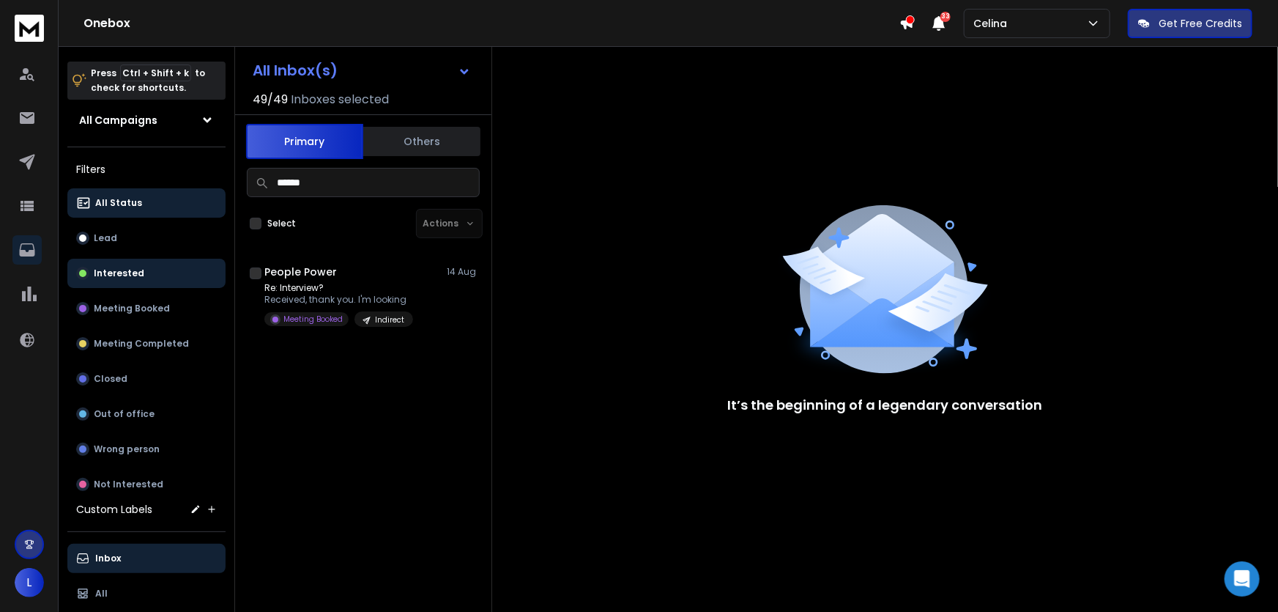
click at [127, 280] on button "Interested" at bounding box center [146, 273] width 158 height 29
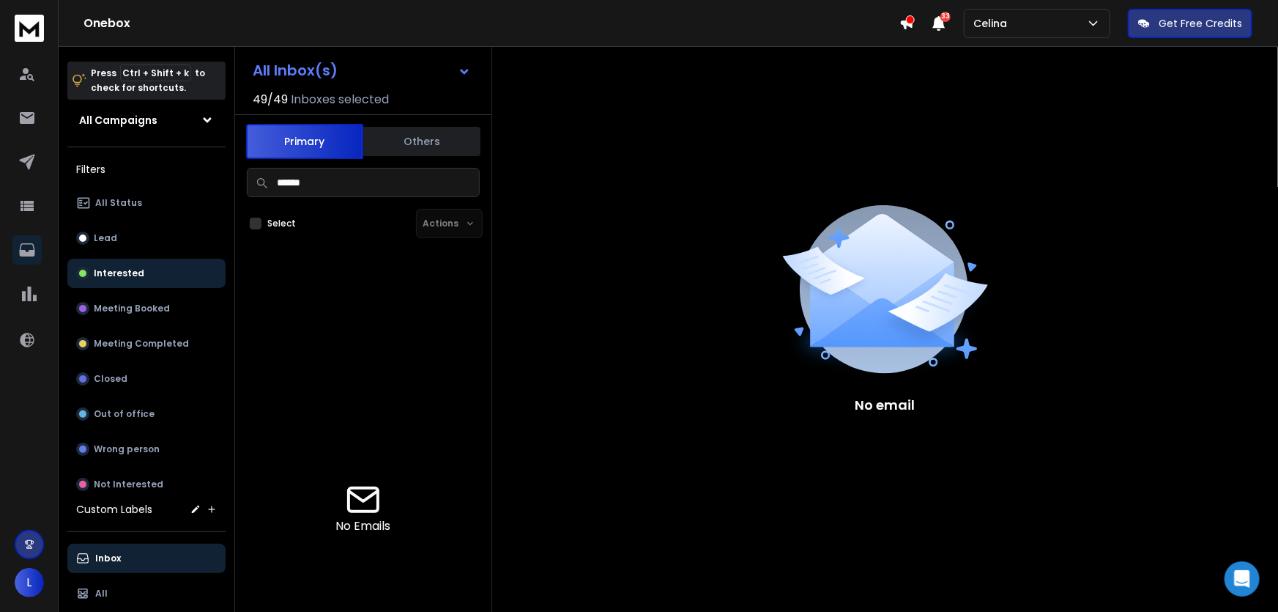
click at [262, 189] on div "******" at bounding box center [363, 182] width 233 height 29
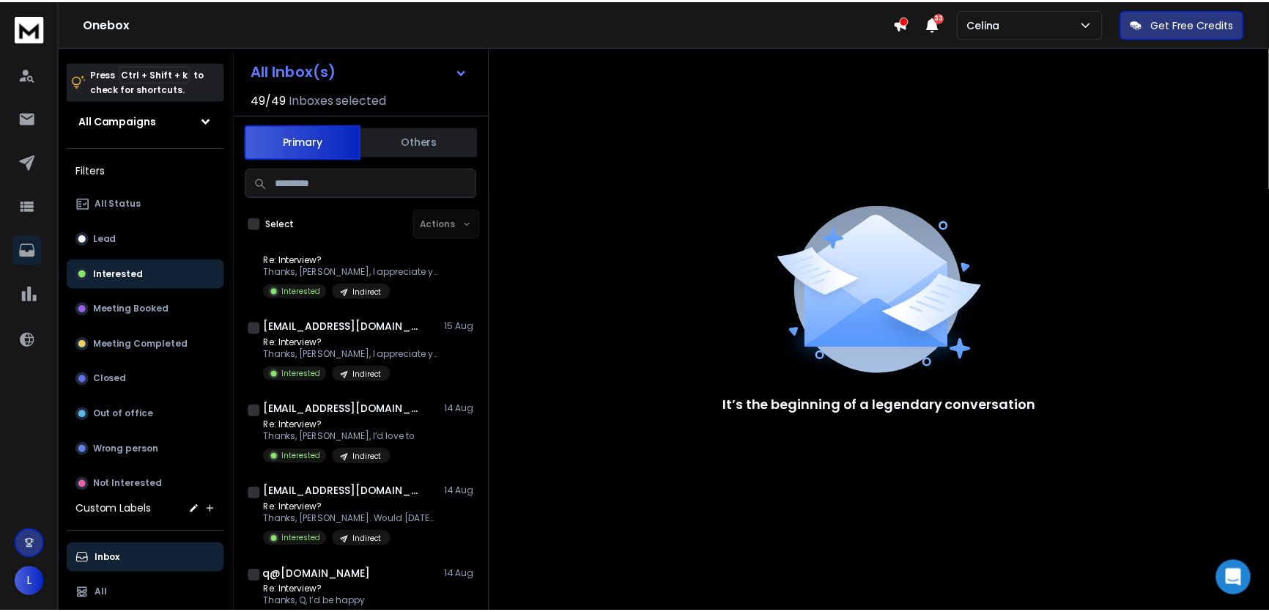
scroll to position [199, 0]
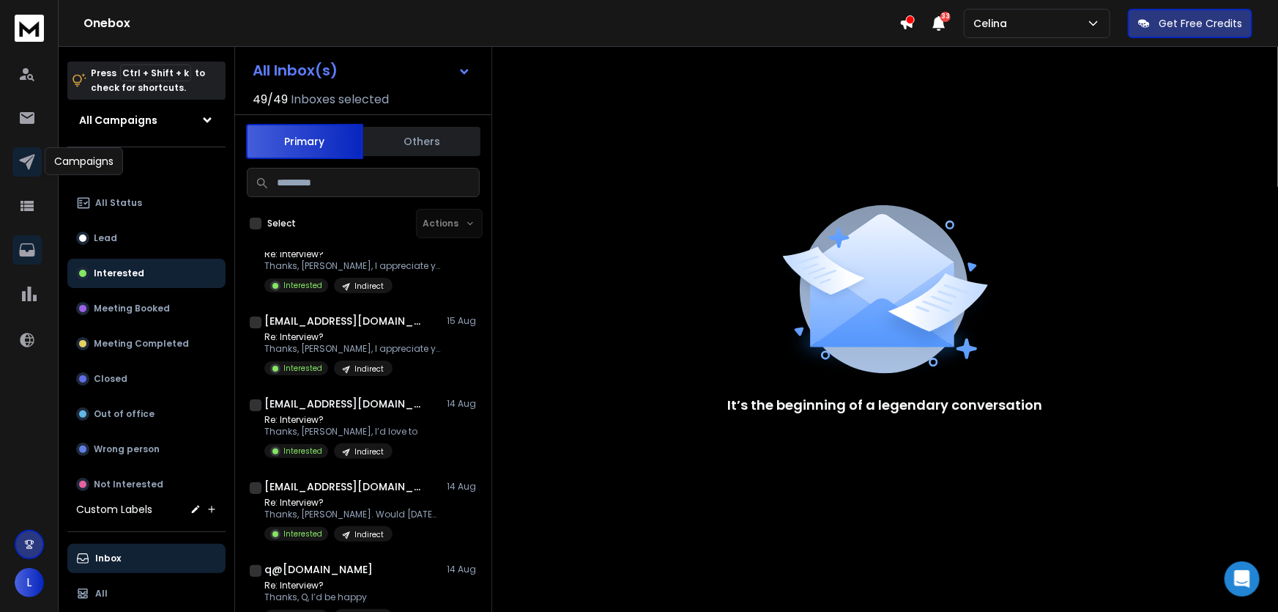
click at [21, 167] on icon at bounding box center [27, 162] width 18 height 18
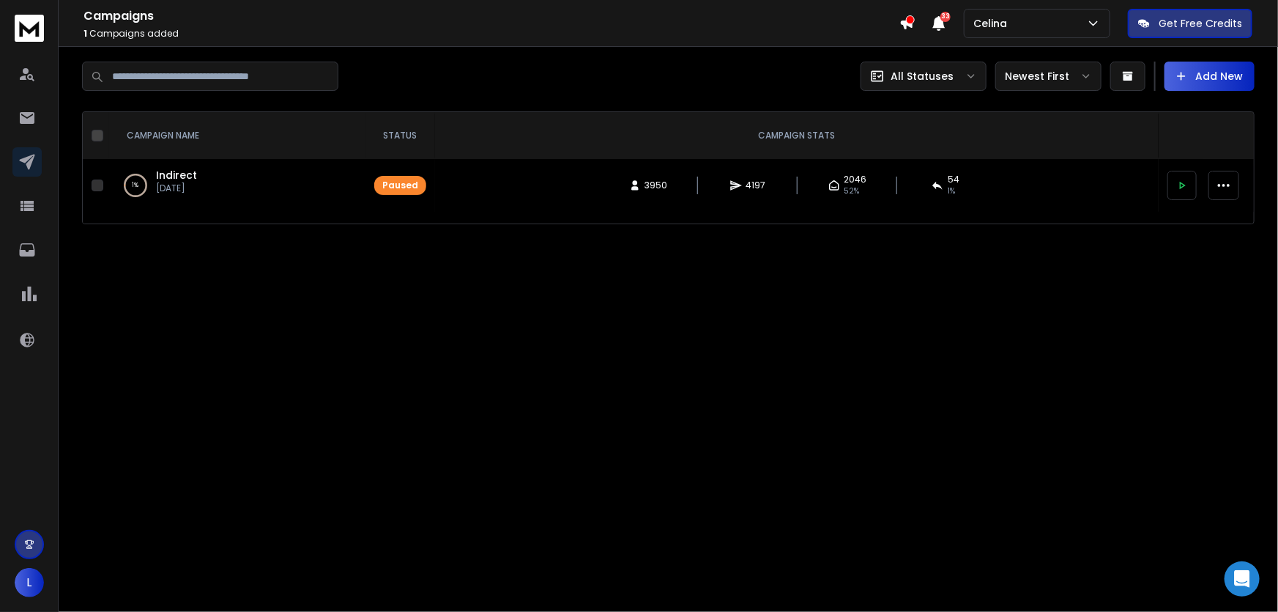
click at [197, 174] on h1 "Indirect" at bounding box center [176, 175] width 41 height 15
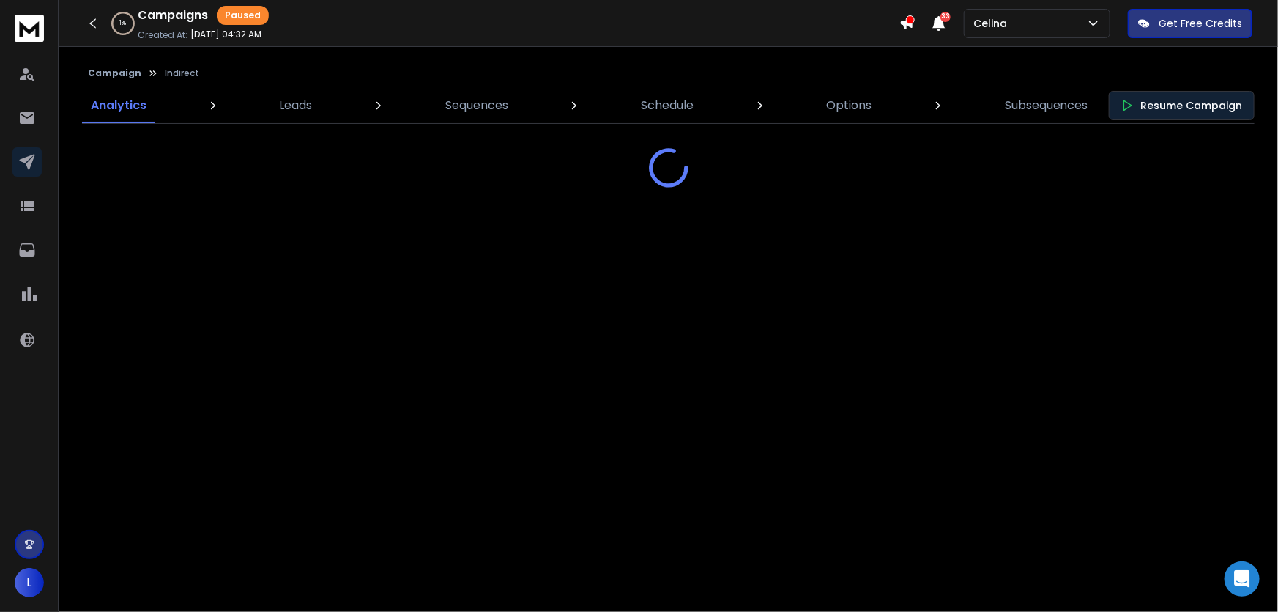
click at [1178, 103] on button "Resume Campaign" at bounding box center [1182, 105] width 146 height 29
